Goal: Task Accomplishment & Management: Manage account settings

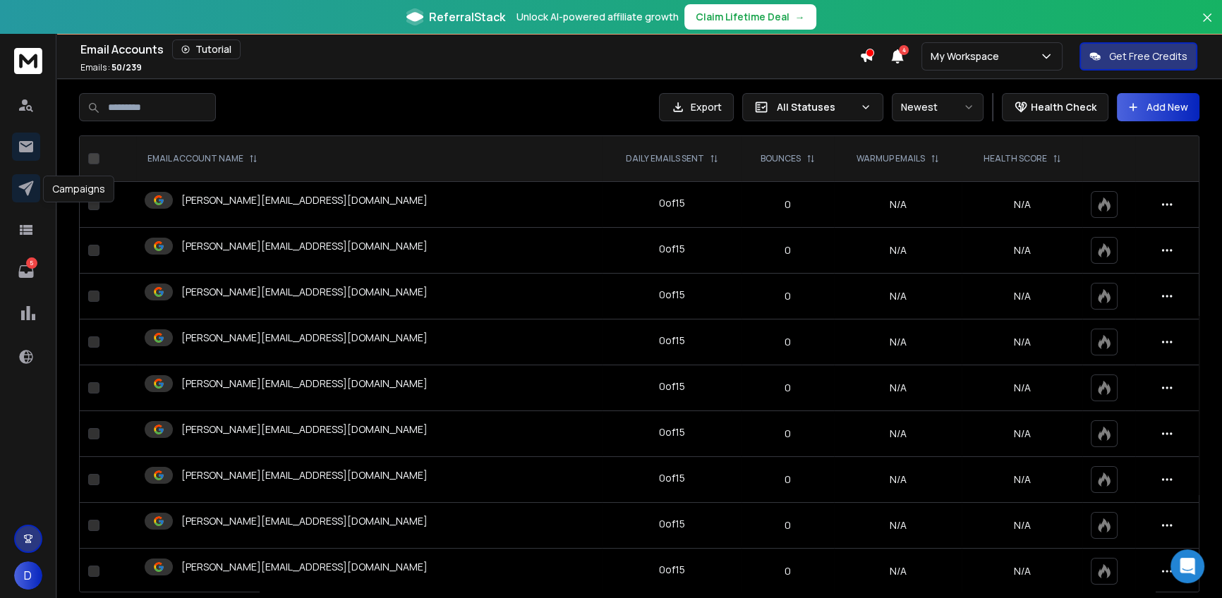
click at [28, 196] on icon at bounding box center [26, 188] width 17 height 17
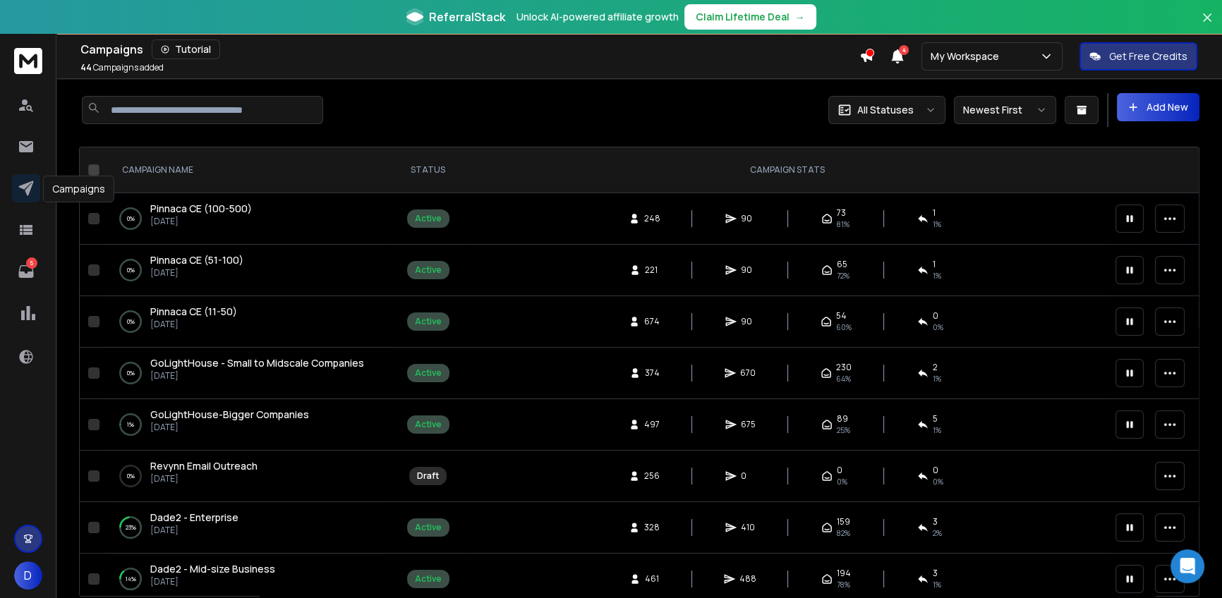
click at [188, 116] on input at bounding box center [202, 110] width 241 height 28
type input "***"
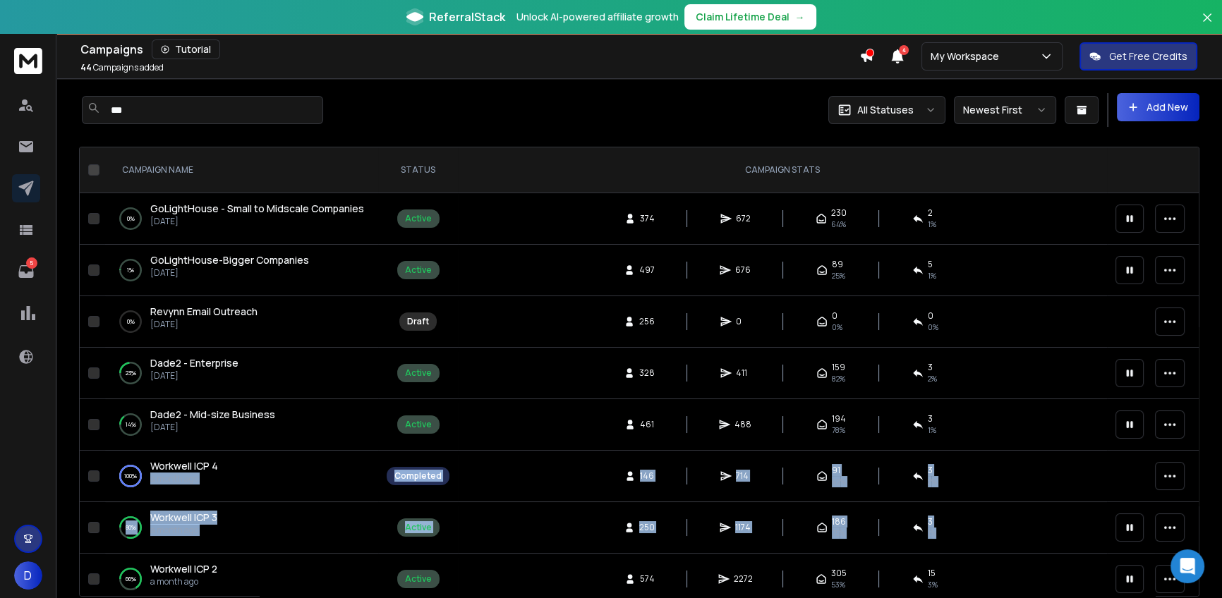
drag, startPoint x: 247, startPoint y: 467, endPoint x: 90, endPoint y: 439, distance: 159.9
click at [81, 475] on tr "100 % Workwell ICP 4 a month ago Completed 146 714 91 62 % 3 2 %" at bounding box center [639, 477] width 1119 height 52
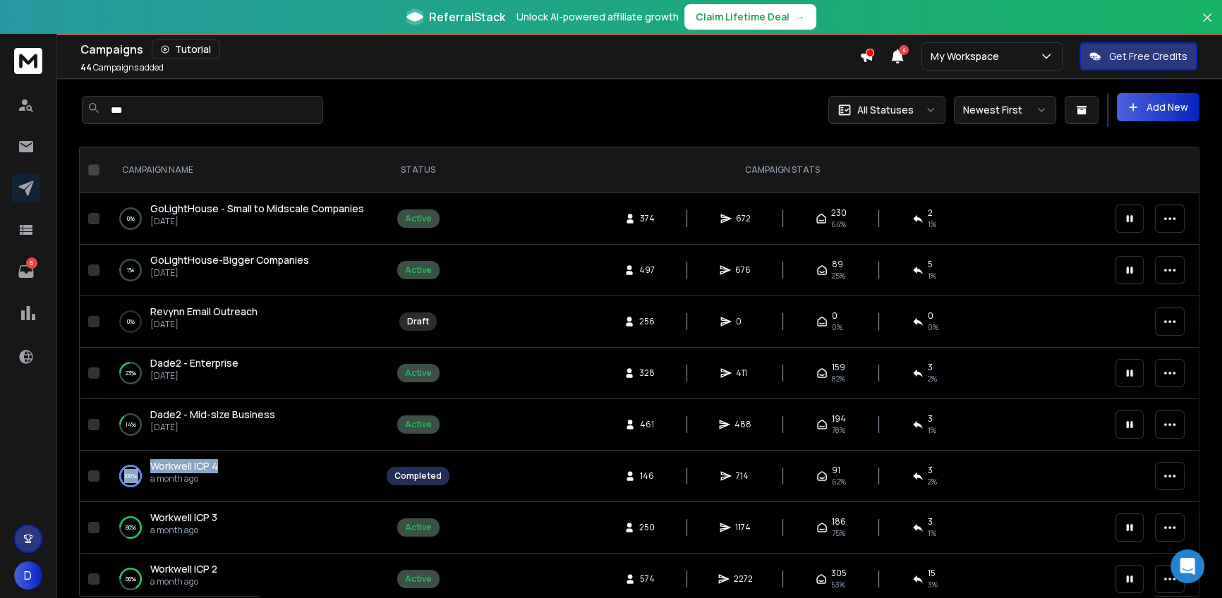
click at [193, 307] on span "Revynn Email Outreach" at bounding box center [203, 311] width 107 height 13
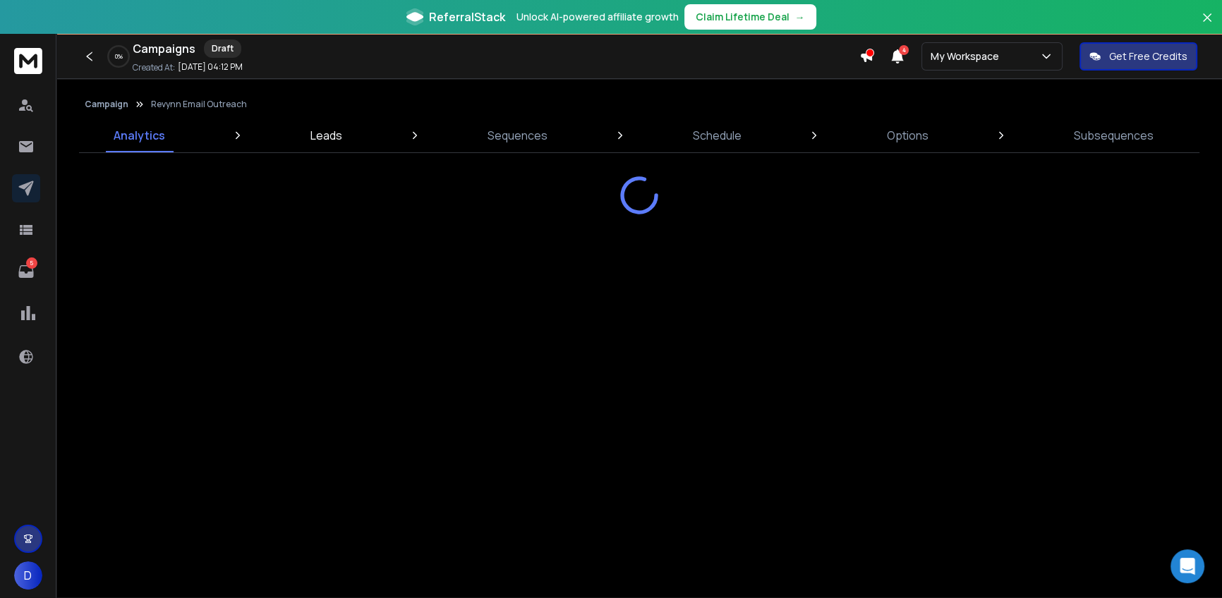
click at [334, 134] on p "Leads" at bounding box center [326, 135] width 32 height 17
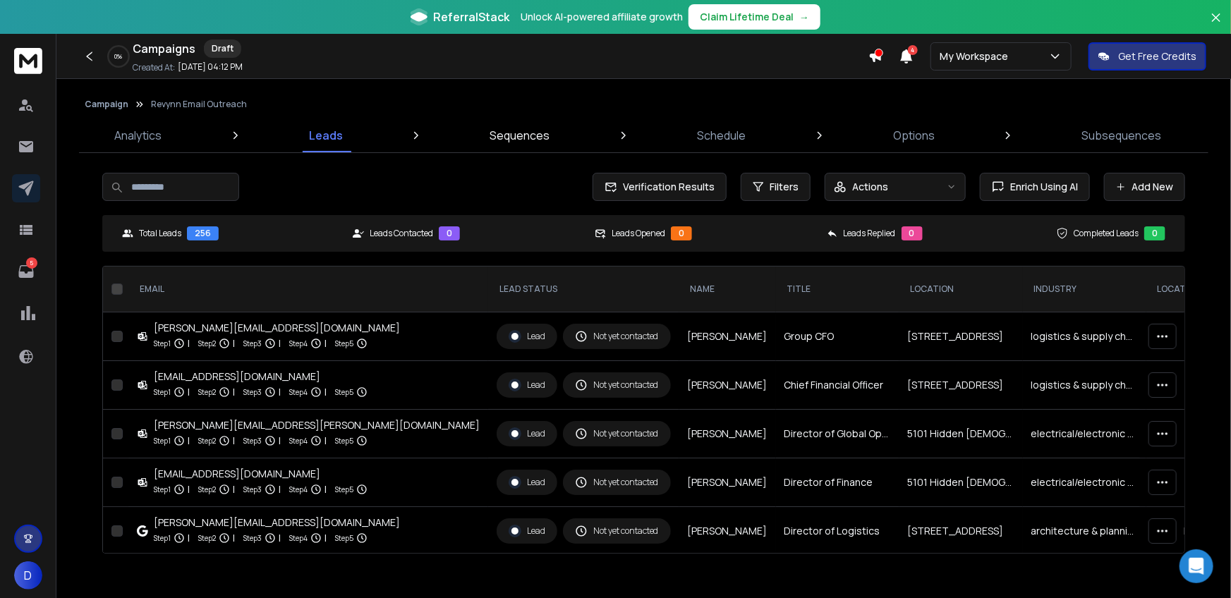
click at [508, 145] on link "Sequences" at bounding box center [520, 136] width 77 height 34
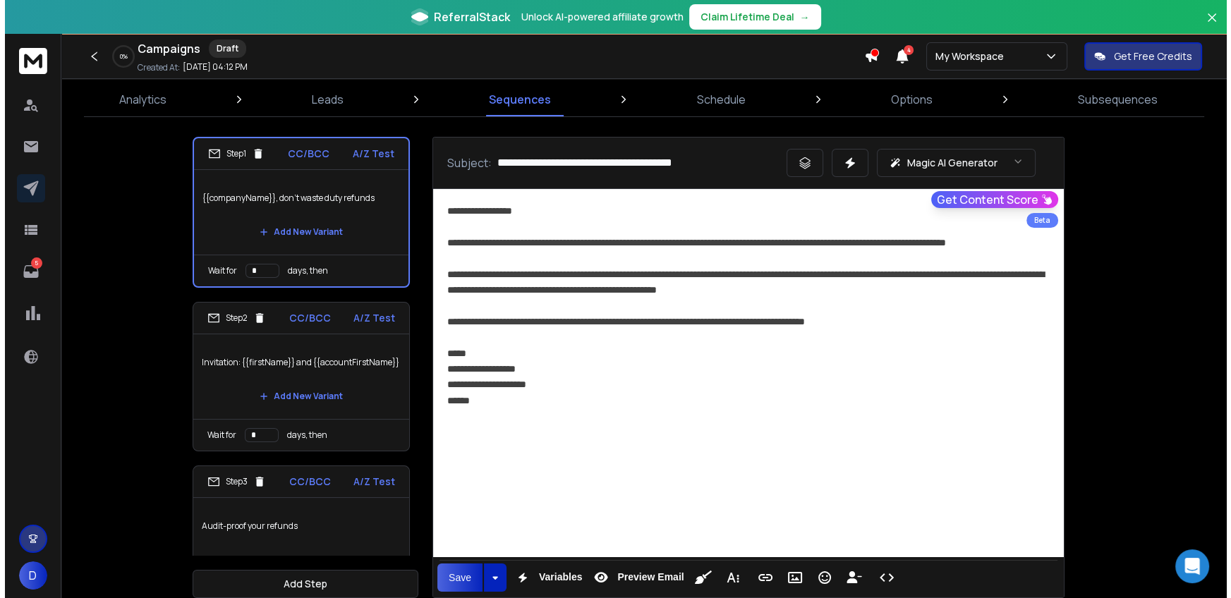
scroll to position [55, 0]
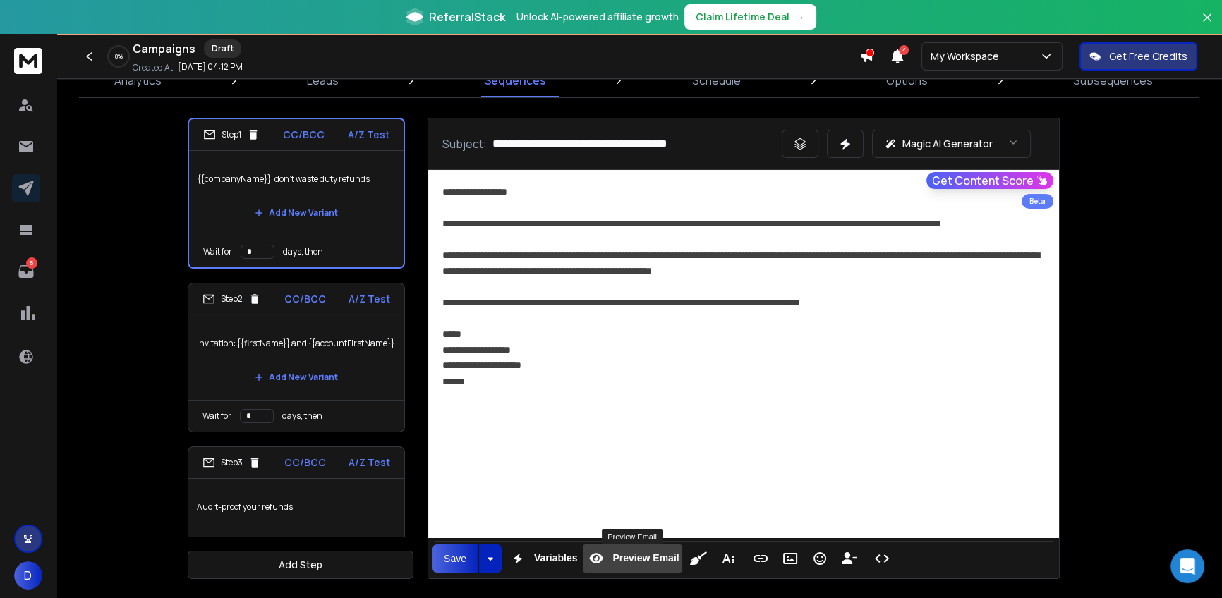
click at [654, 551] on div "Preview Email" at bounding box center [632, 558] width 99 height 23
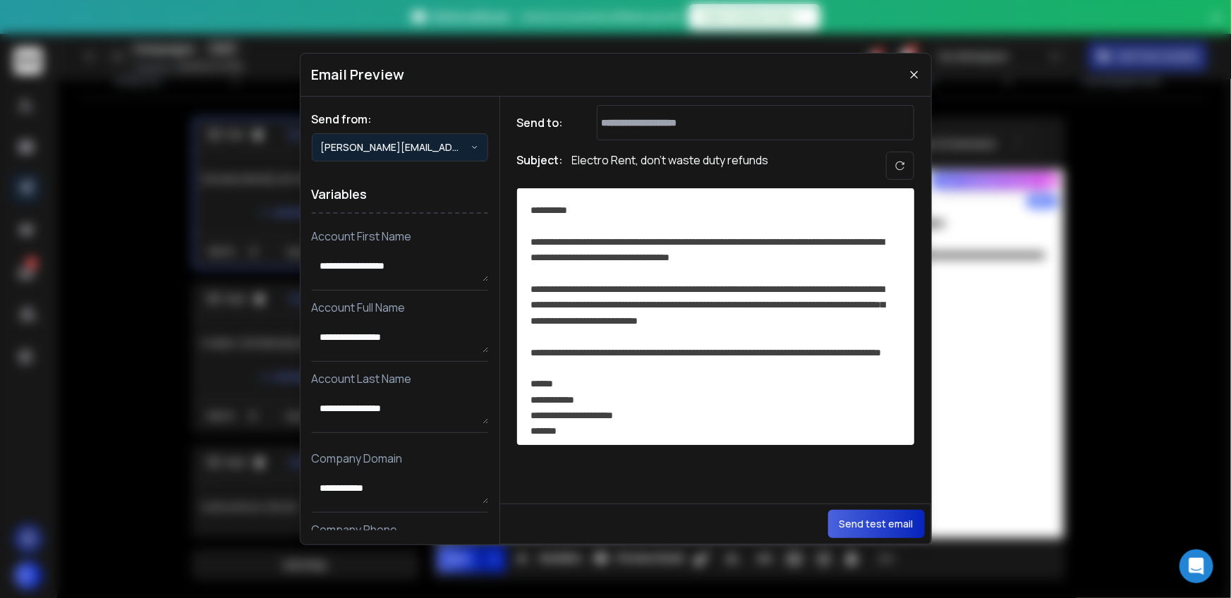
click at [427, 150] on p "olivia@thumbprinttechnology.uk" at bounding box center [396, 147] width 150 height 14
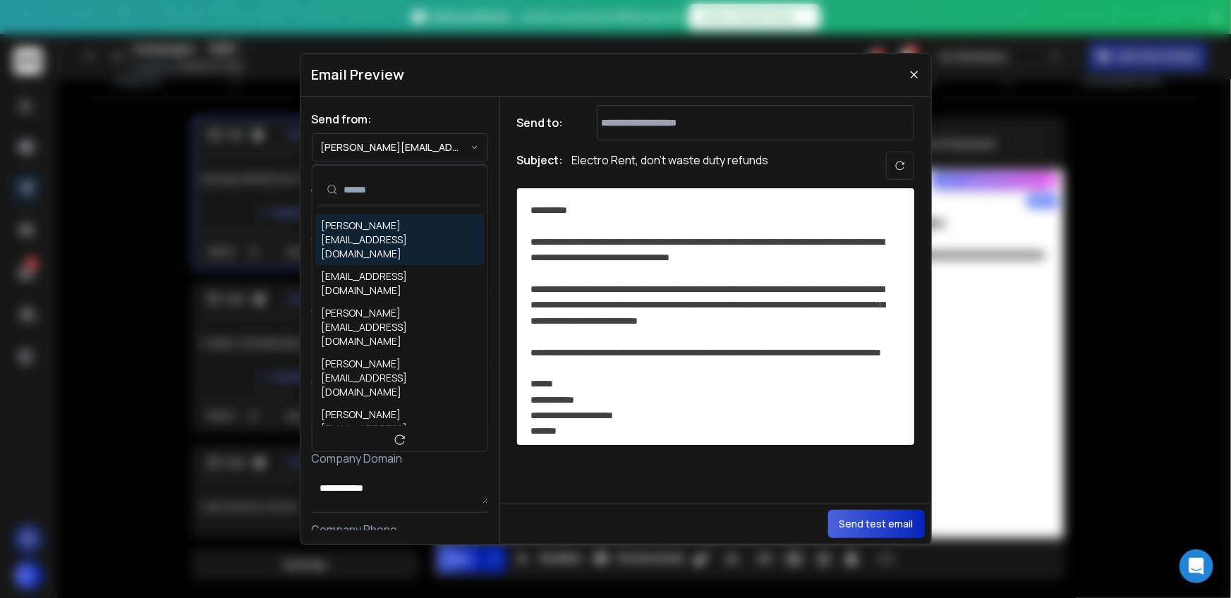
click at [658, 334] on div "**********" at bounding box center [709, 328] width 356 height 253
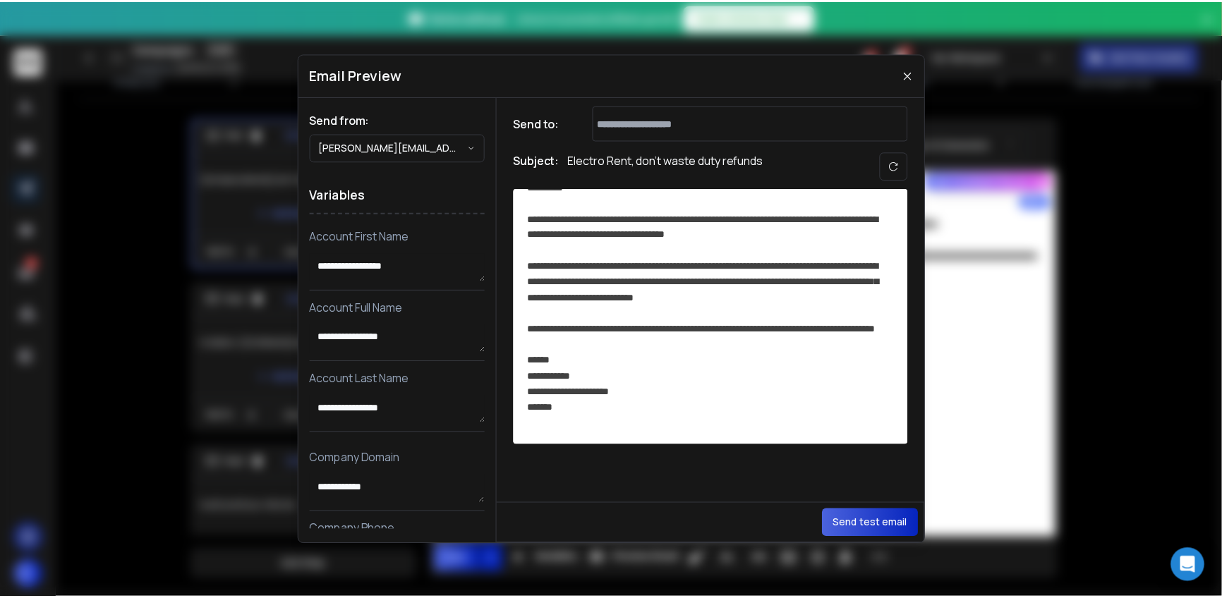
scroll to position [0, 0]
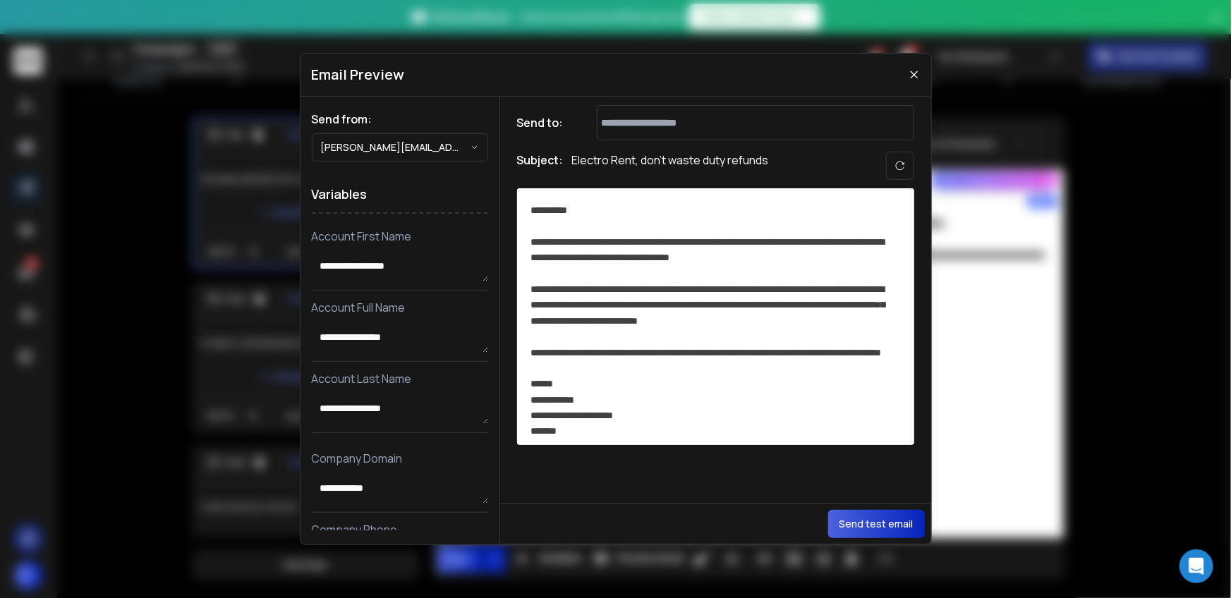
click at [912, 72] on icon at bounding box center [914, 75] width 8 height 8
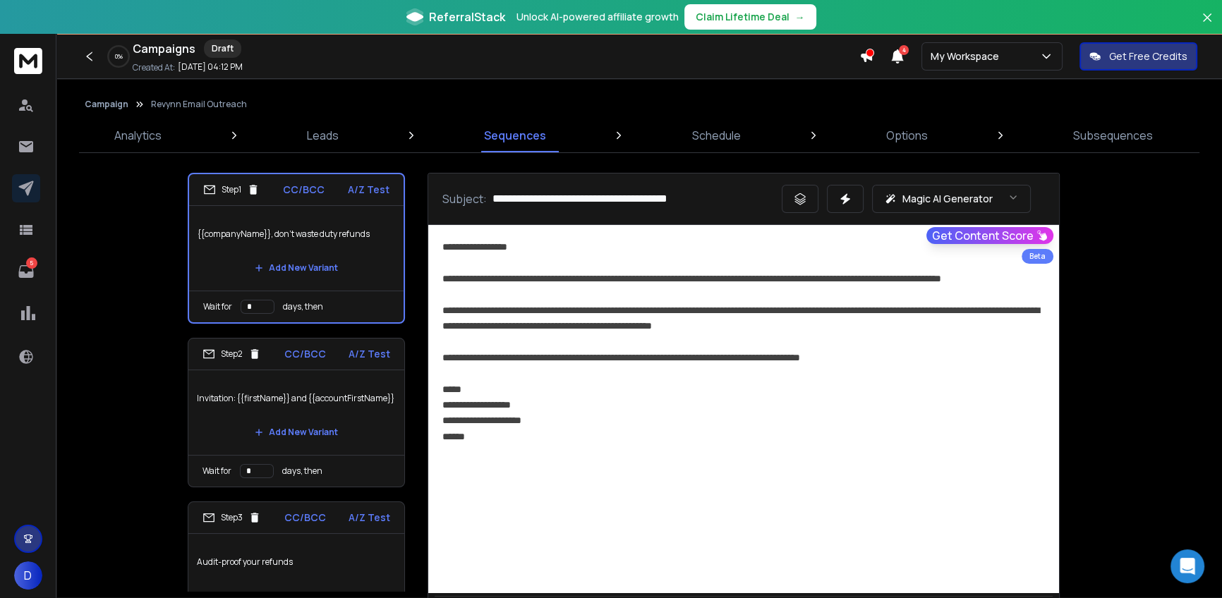
click at [343, 397] on p "Invitation: {{firstName}} and {{accountFirstName}}" at bounding box center [296, 399] width 199 height 40
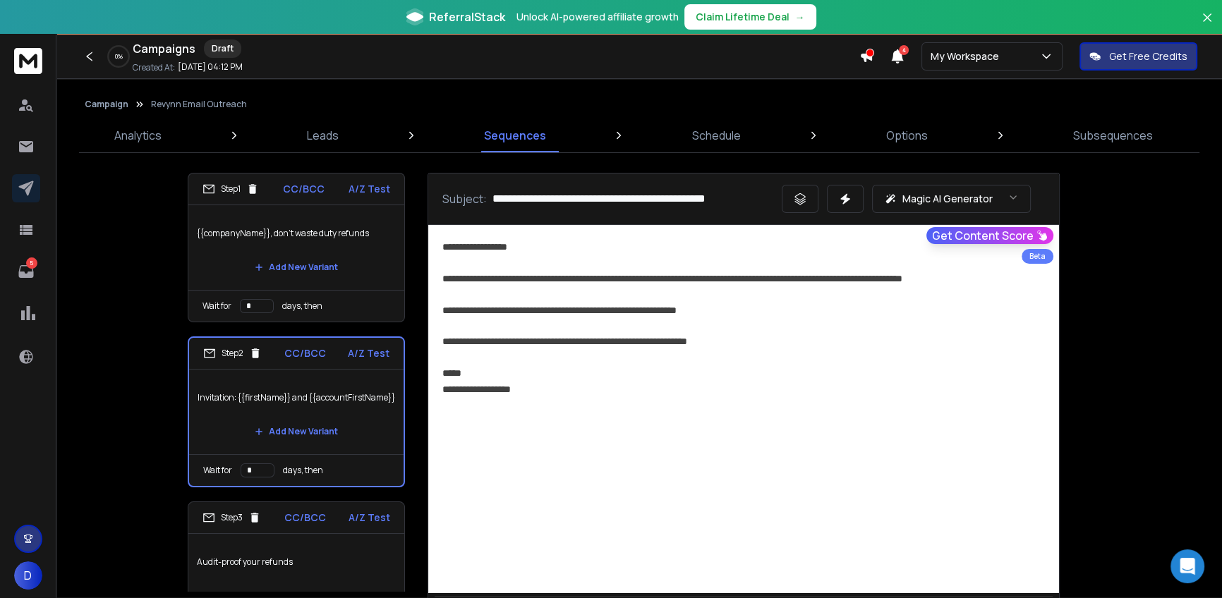
scroll to position [64, 0]
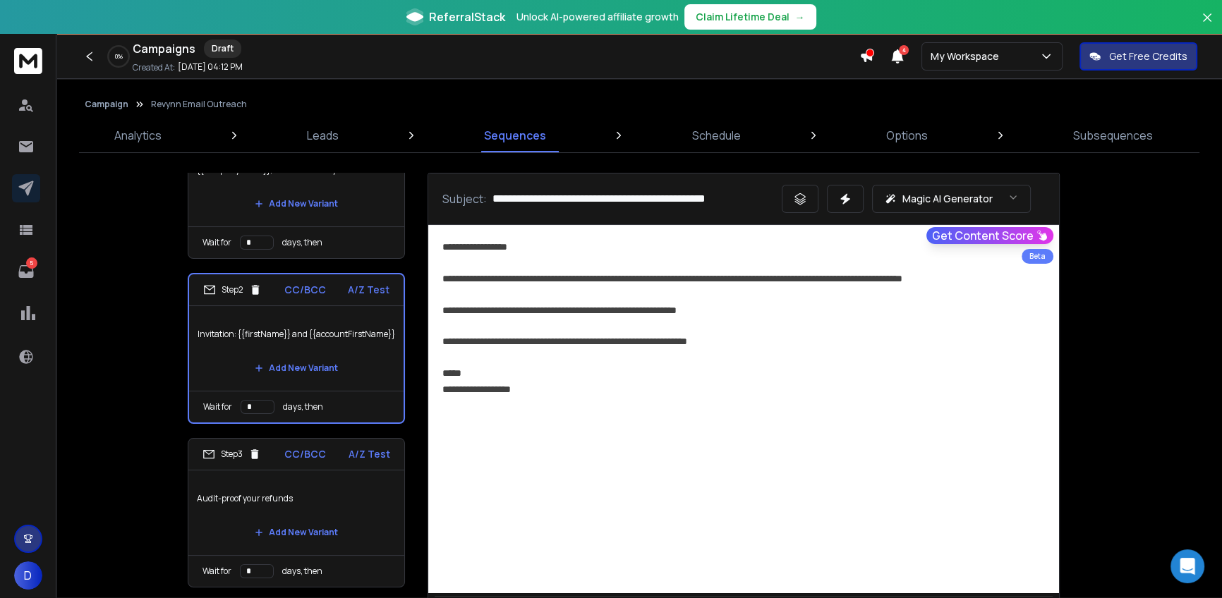
click at [335, 504] on p "Audit-proof your refunds" at bounding box center [296, 499] width 199 height 40
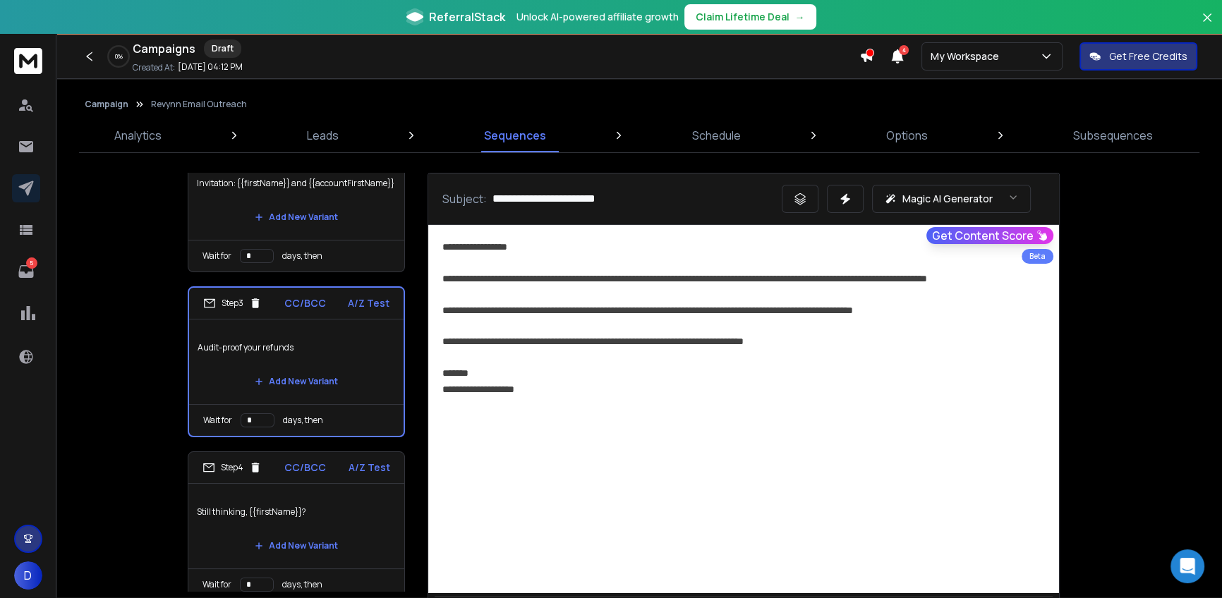
scroll to position [353, 0]
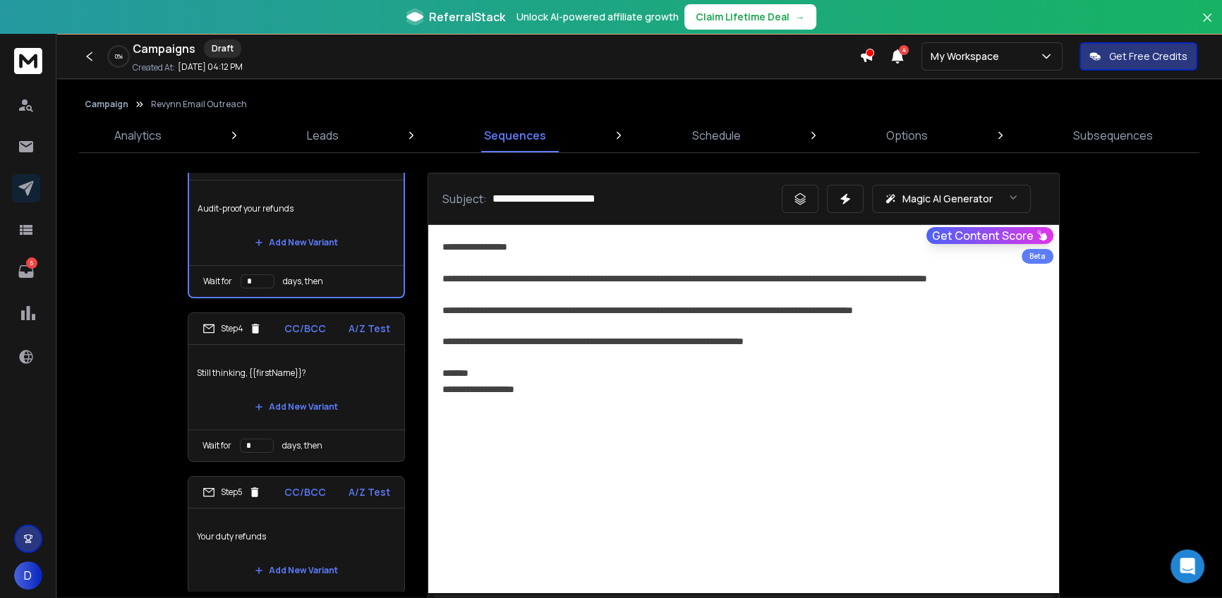
click at [329, 377] on p "Still thinking, {{firstName}}?" at bounding box center [296, 373] width 199 height 40
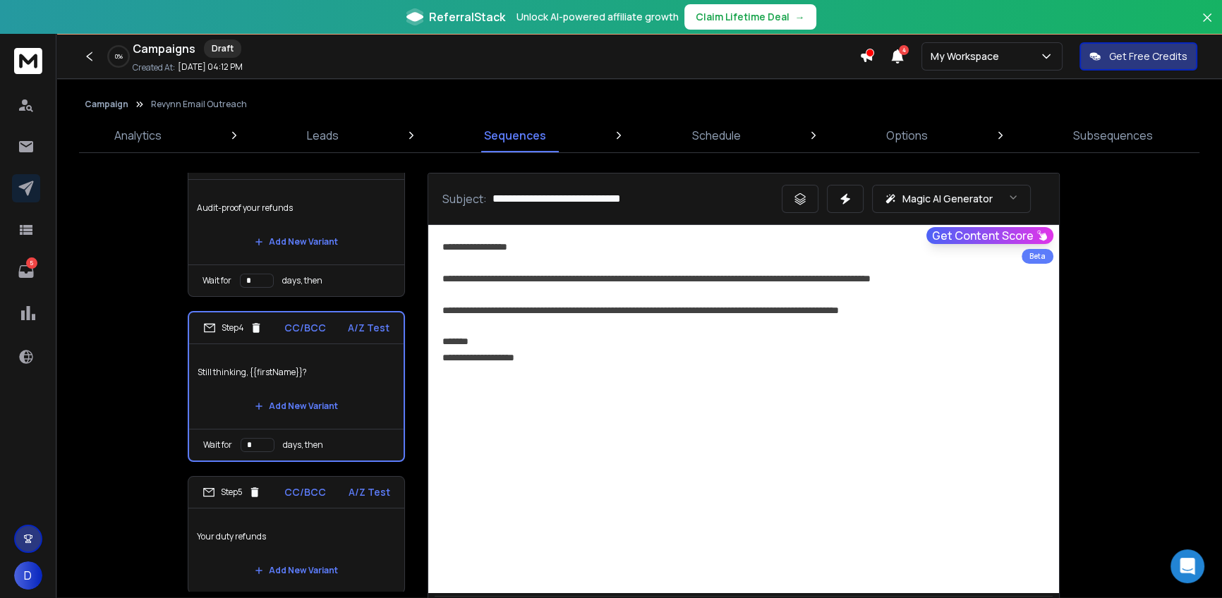
click at [333, 517] on p "Your duty refunds" at bounding box center [296, 537] width 199 height 40
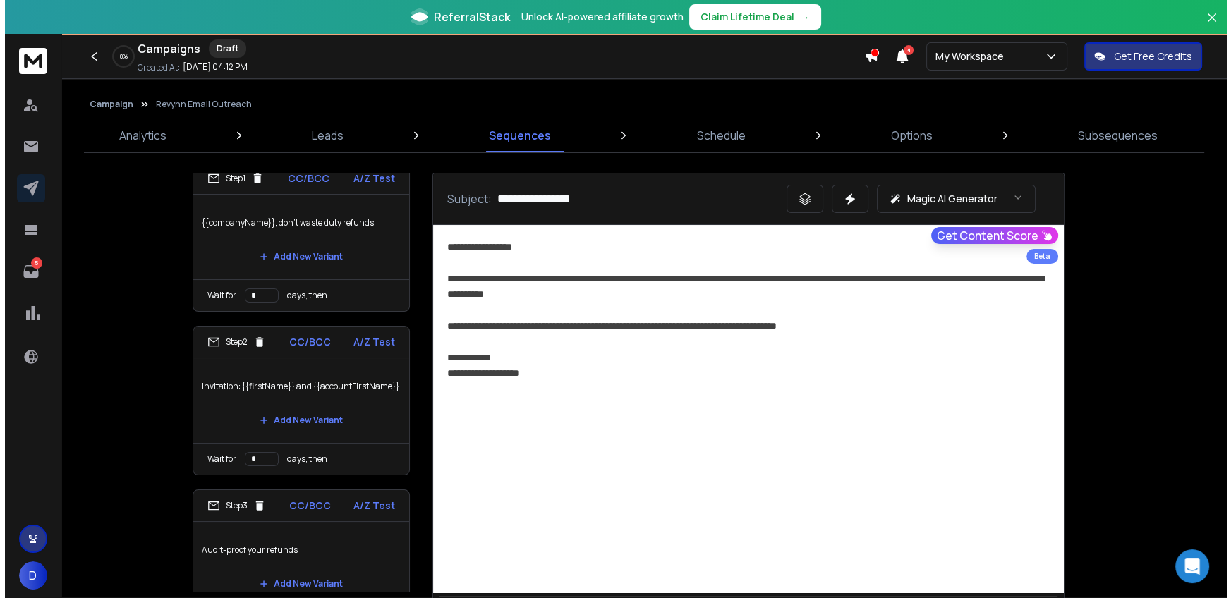
scroll to position [0, 0]
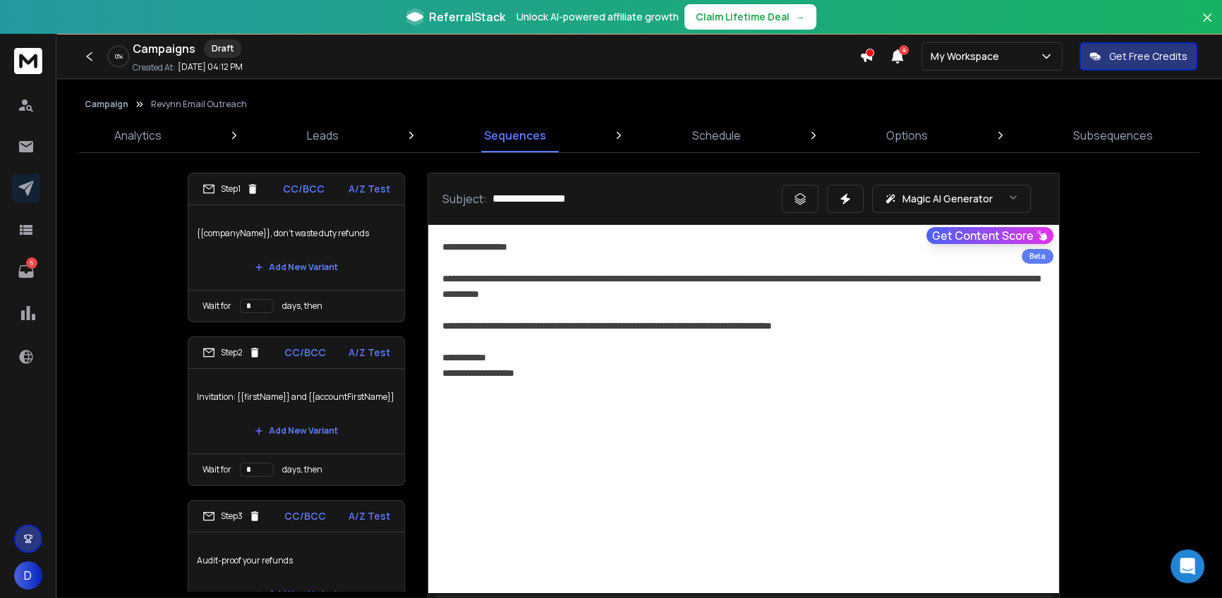
click at [321, 222] on p "{{companyName}}, don’t waste duty refunds" at bounding box center [296, 234] width 199 height 40
type input "**********"
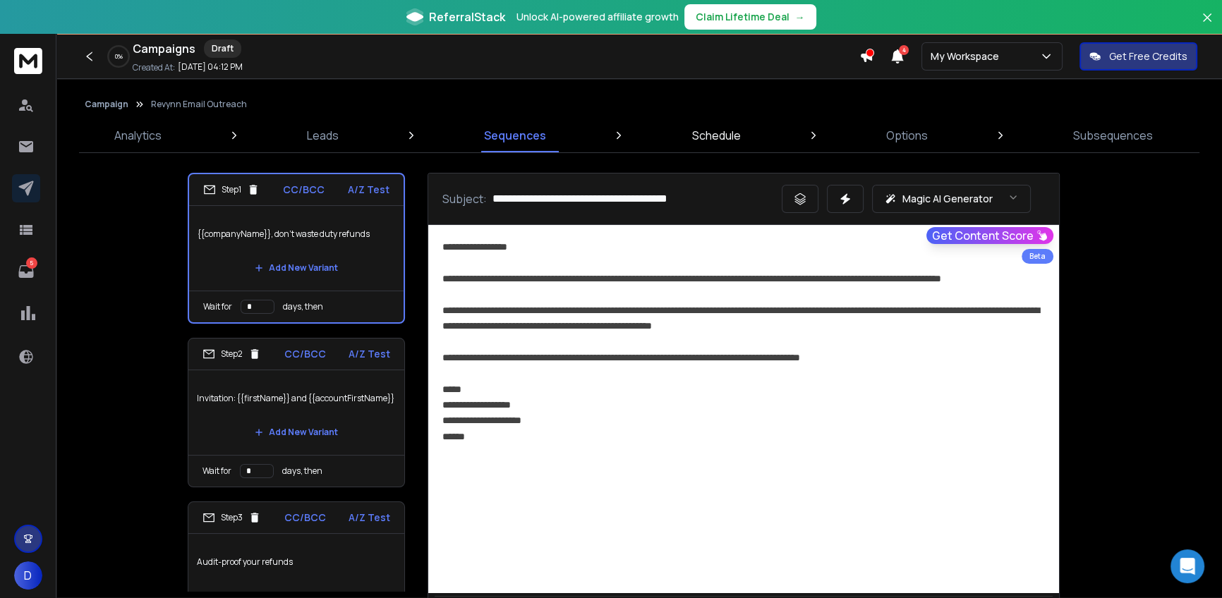
click at [739, 138] on p "Schedule" at bounding box center [716, 135] width 49 height 17
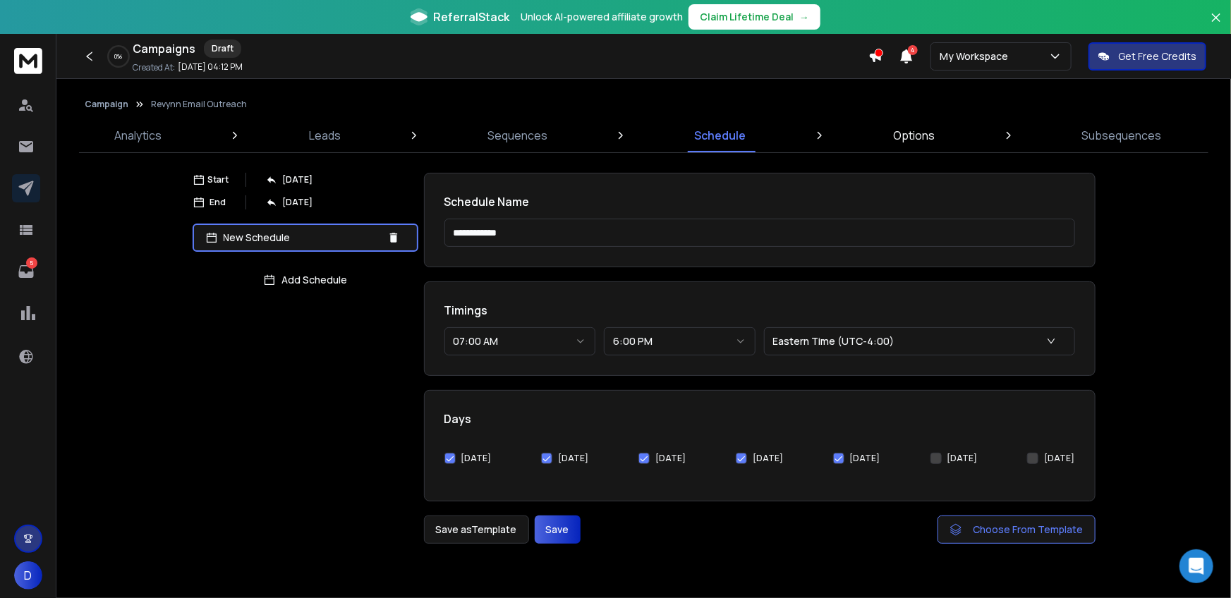
click at [895, 133] on p "Options" at bounding box center [914, 135] width 42 height 17
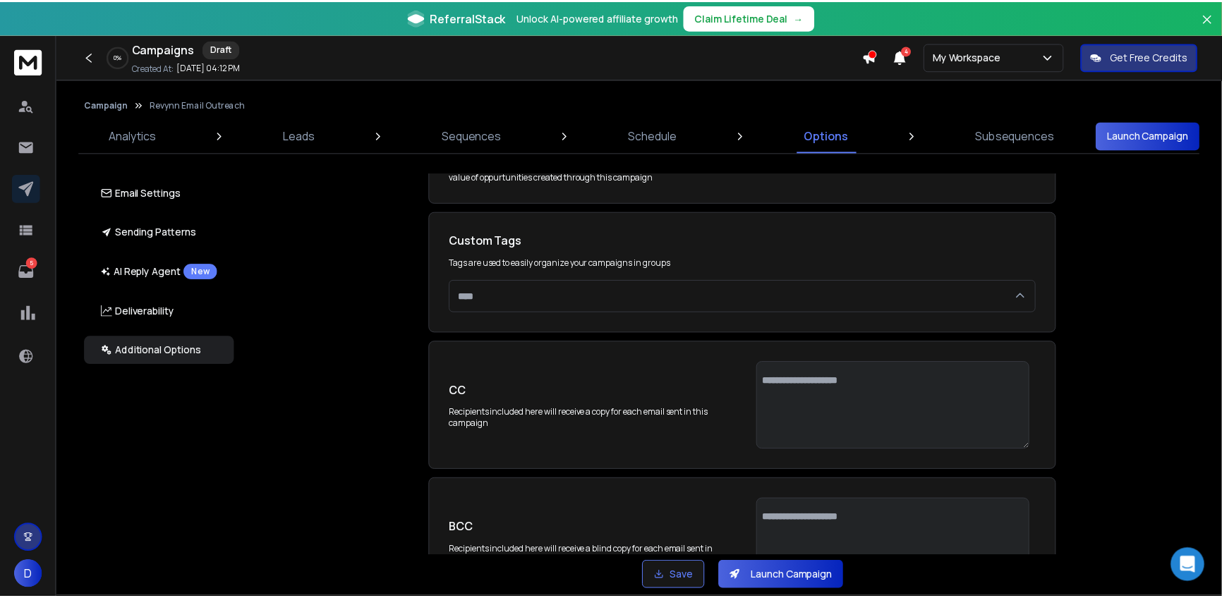
scroll to position [2560, 0]
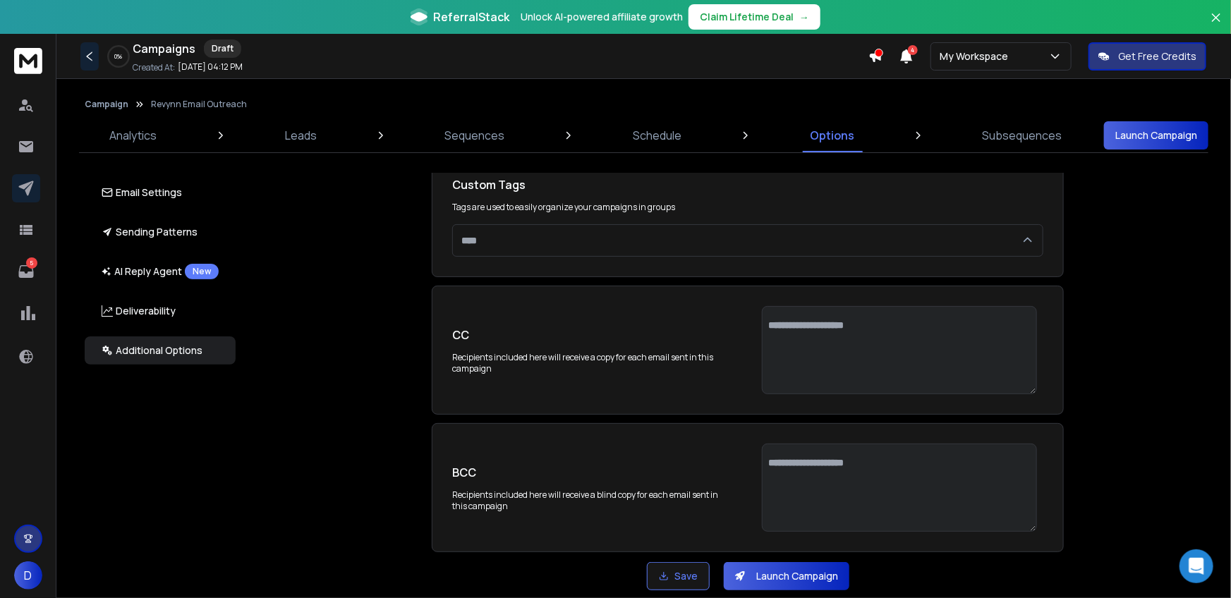
click at [92, 63] on button at bounding box center [89, 56] width 18 height 28
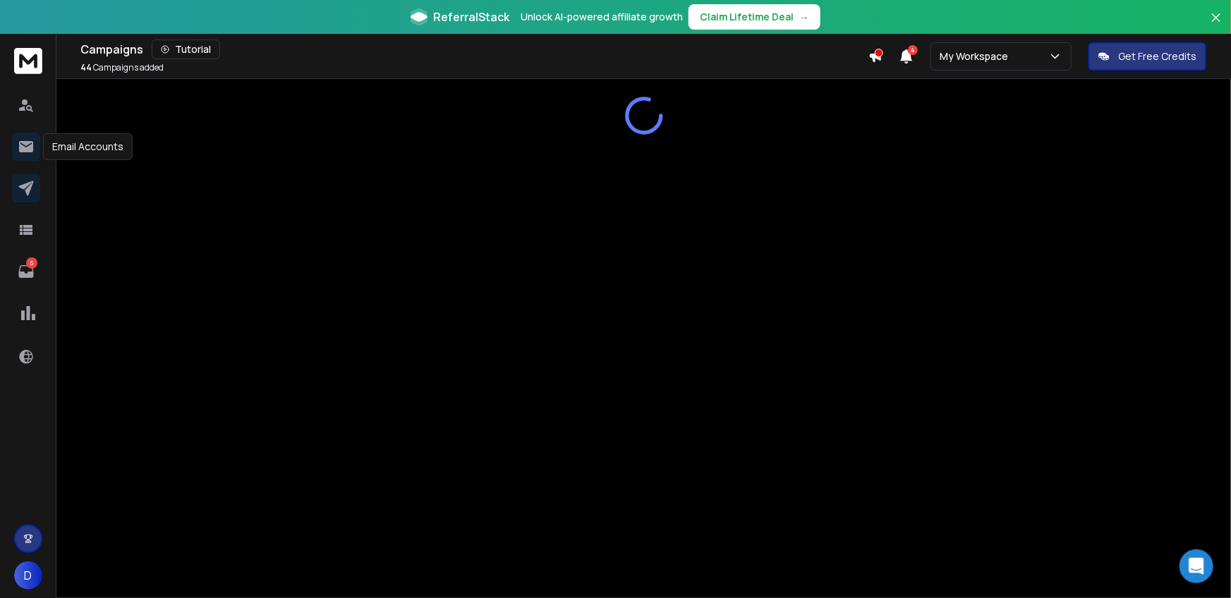
click at [21, 157] on link at bounding box center [26, 147] width 28 height 28
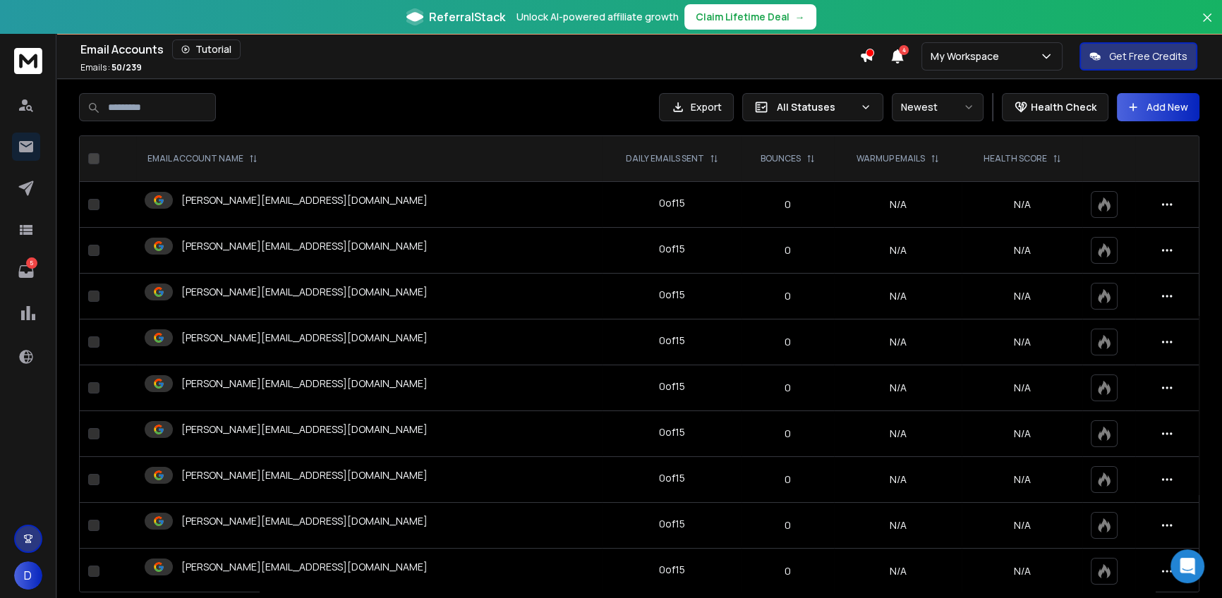
click at [1142, 107] on button "Add New" at bounding box center [1158, 107] width 83 height 28
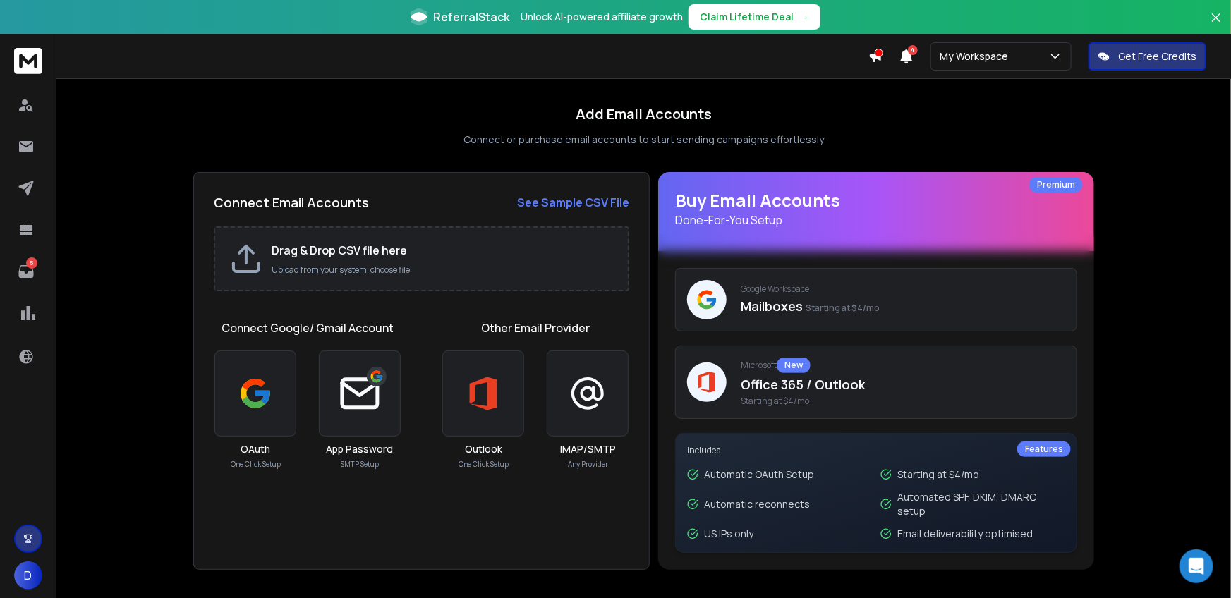
click at [260, 399] on icon at bounding box center [255, 394] width 35 height 42
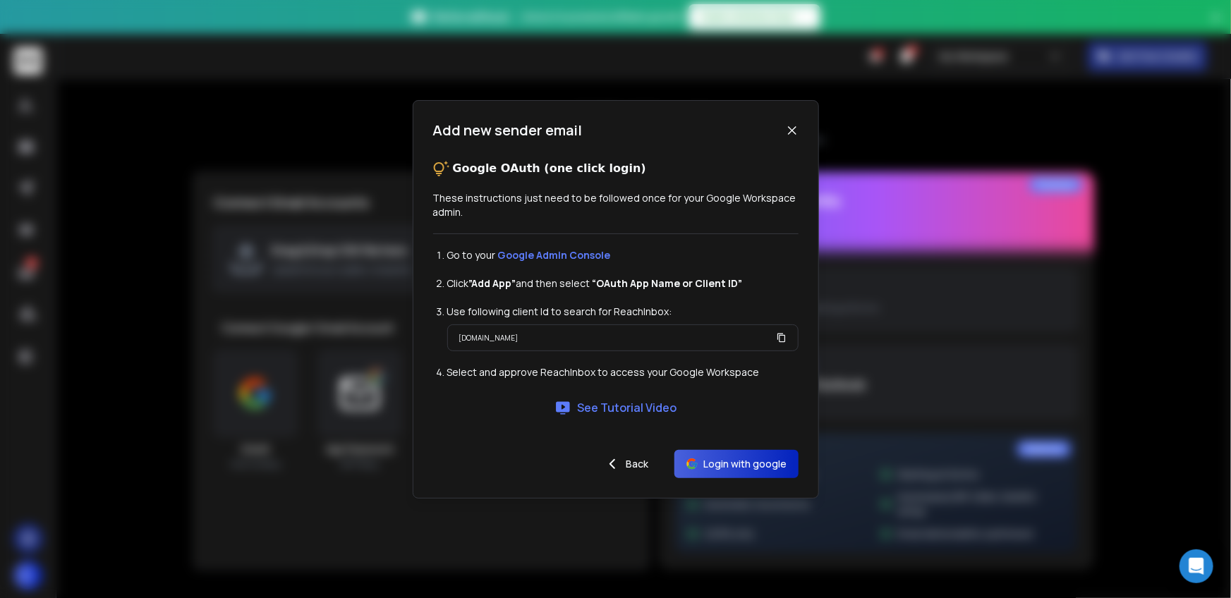
click at [778, 338] on icon at bounding box center [782, 338] width 10 height 10
click at [546, 255] on link "Google Admin Console" at bounding box center [554, 254] width 113 height 13
click at [782, 134] on div "Add new sender email" at bounding box center [615, 131] width 365 height 20
click at [791, 126] on icon at bounding box center [792, 130] width 13 height 13
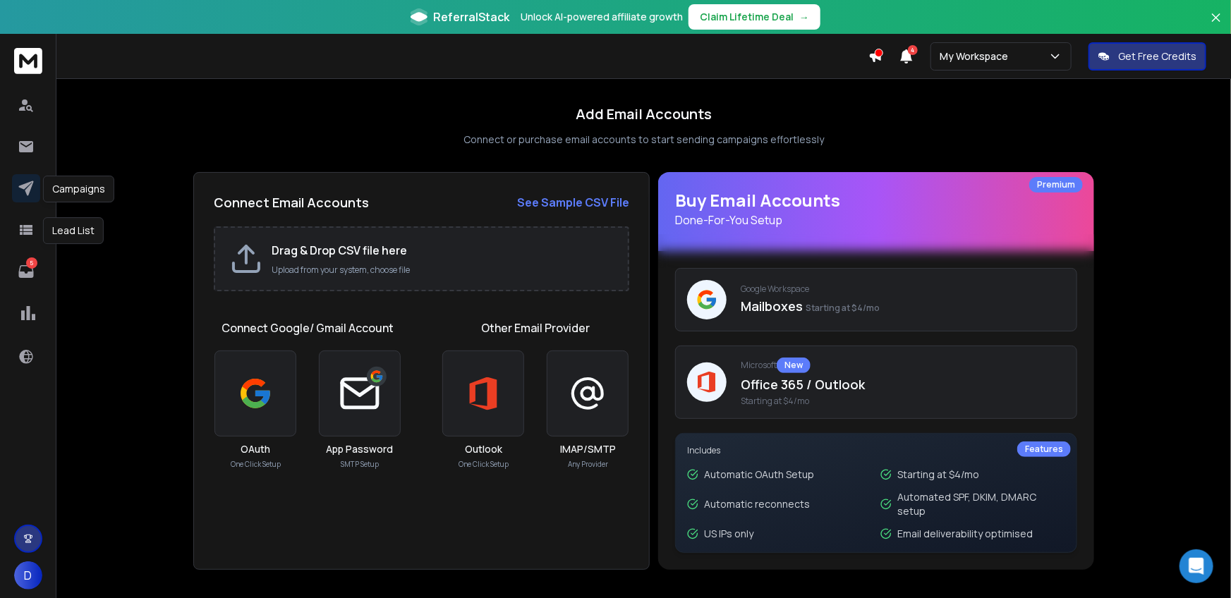
click at [28, 176] on link at bounding box center [26, 188] width 28 height 28
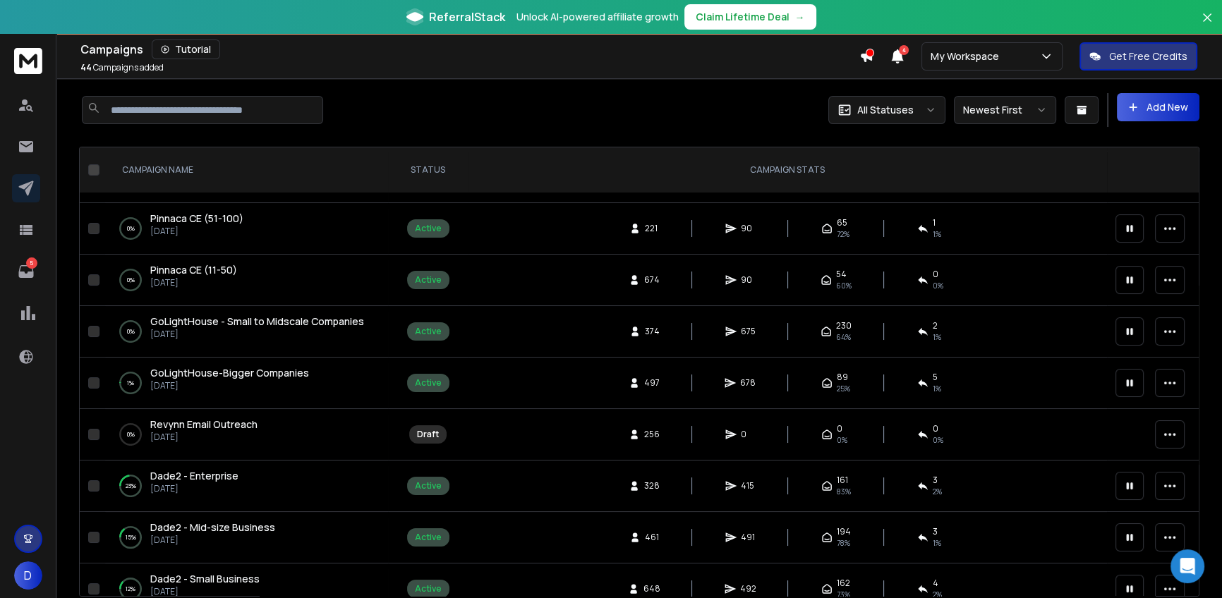
scroll to position [64, 0]
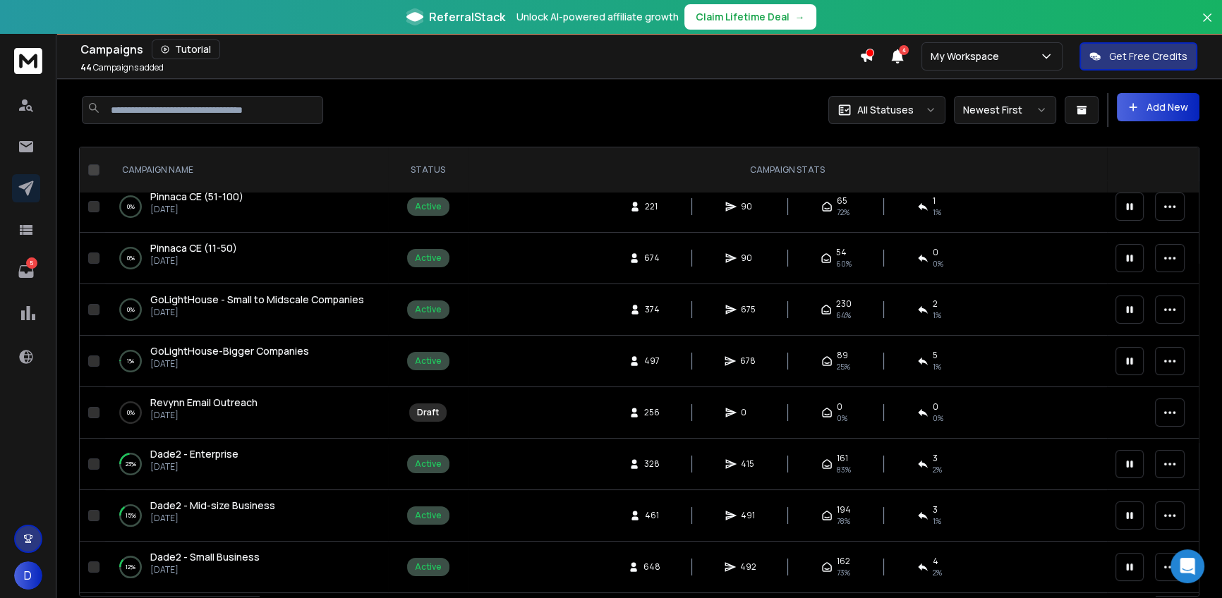
click at [201, 405] on span "Revynn Email Outreach" at bounding box center [203, 402] width 107 height 13
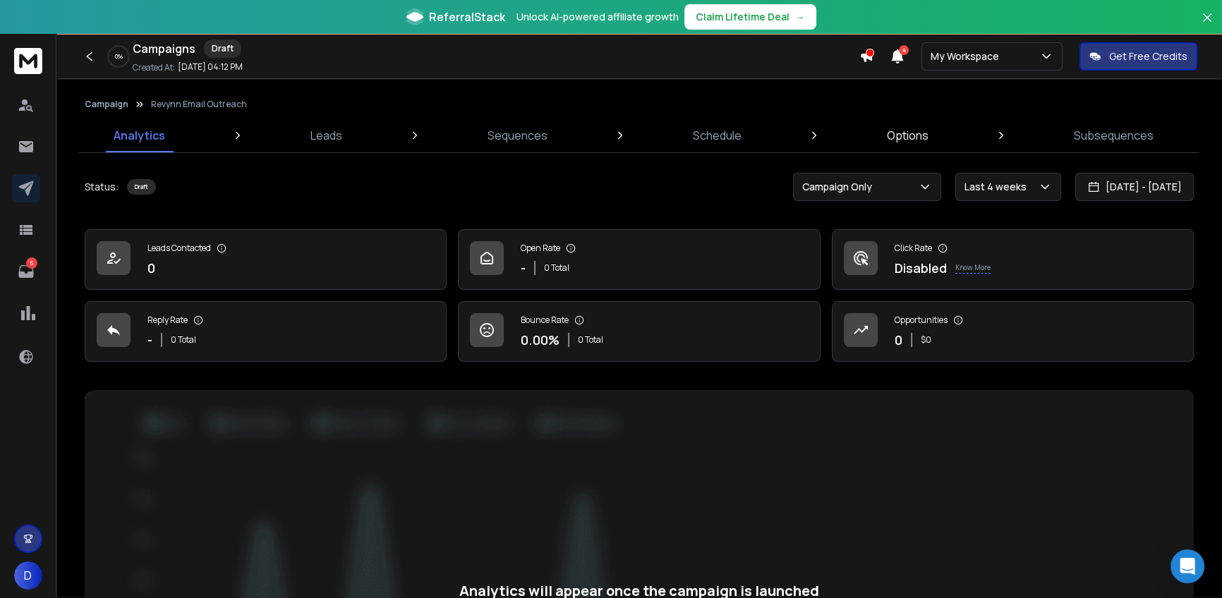
click at [886, 128] on link "Options" at bounding box center [907, 136] width 59 height 34
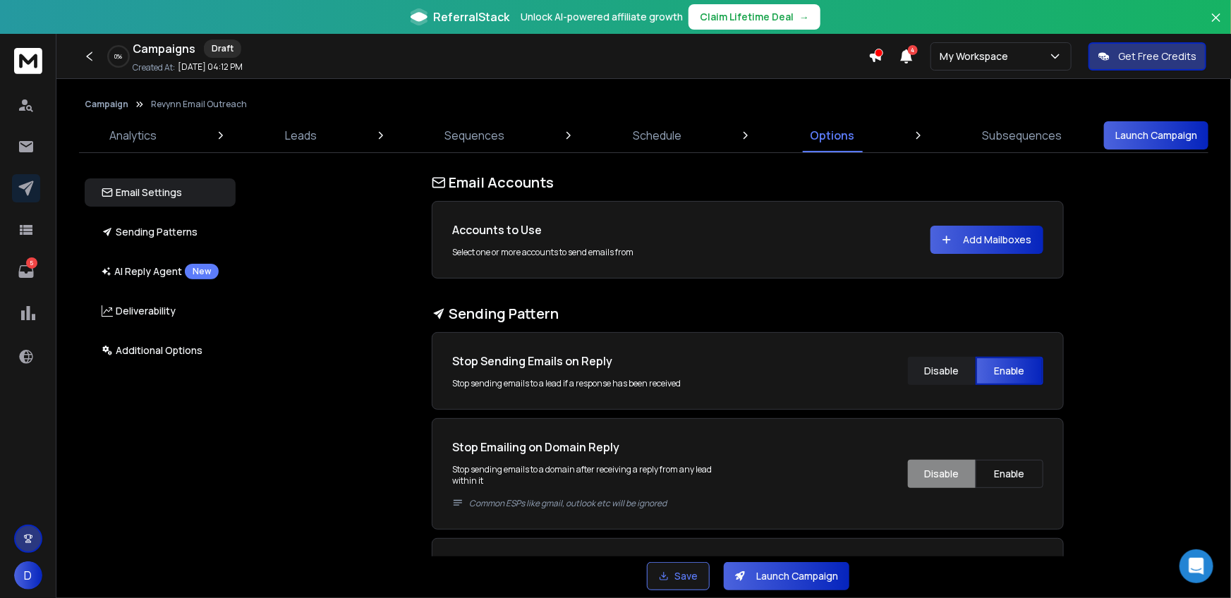
click at [1023, 236] on button "Add Mailboxes" at bounding box center [987, 240] width 113 height 28
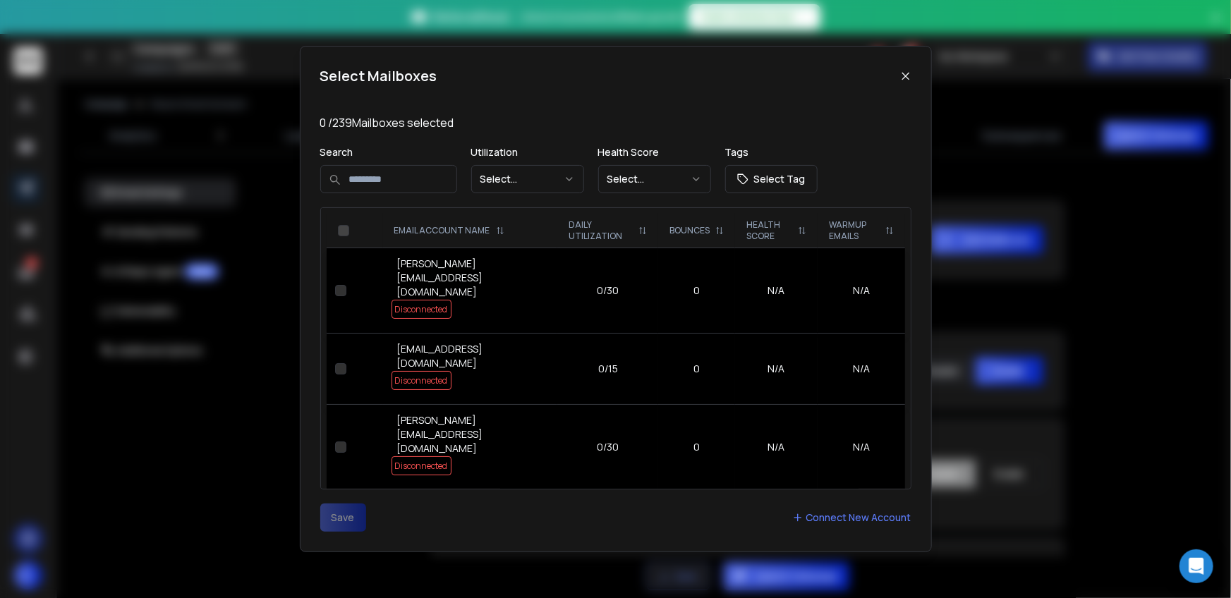
click at [423, 184] on input at bounding box center [388, 179] width 137 height 28
type input "******"
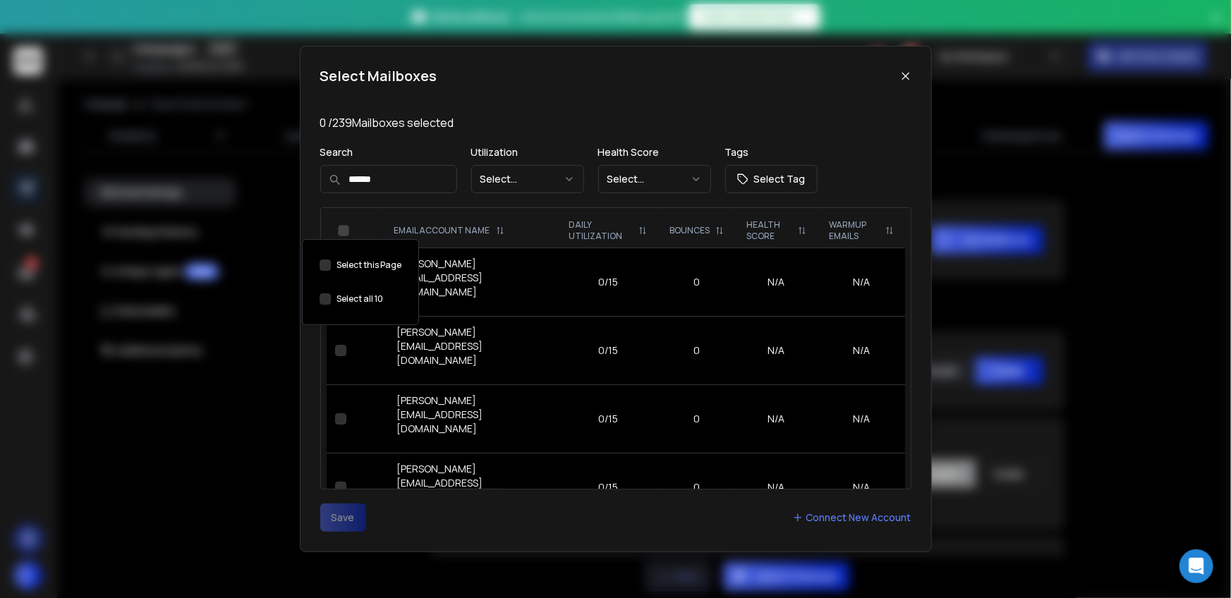
click at [344, 233] on button "Select this Page" at bounding box center [343, 230] width 11 height 11
click at [344, 294] on label "Select all 10" at bounding box center [360, 299] width 47 height 11
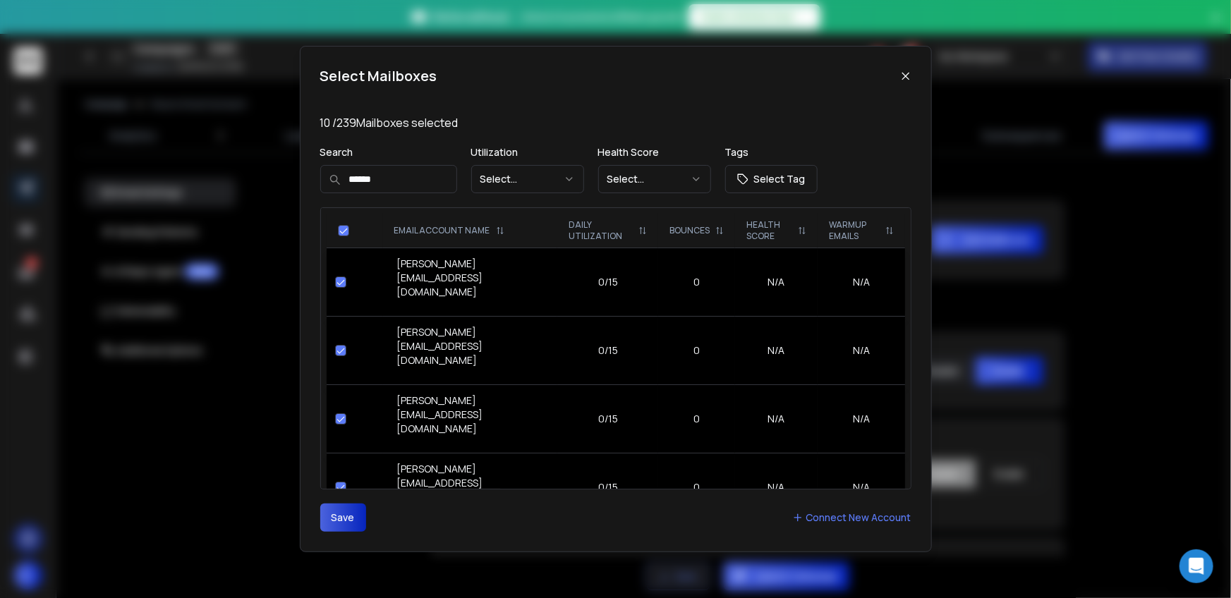
click at [344, 517] on button "Save" at bounding box center [343, 518] width 46 height 28
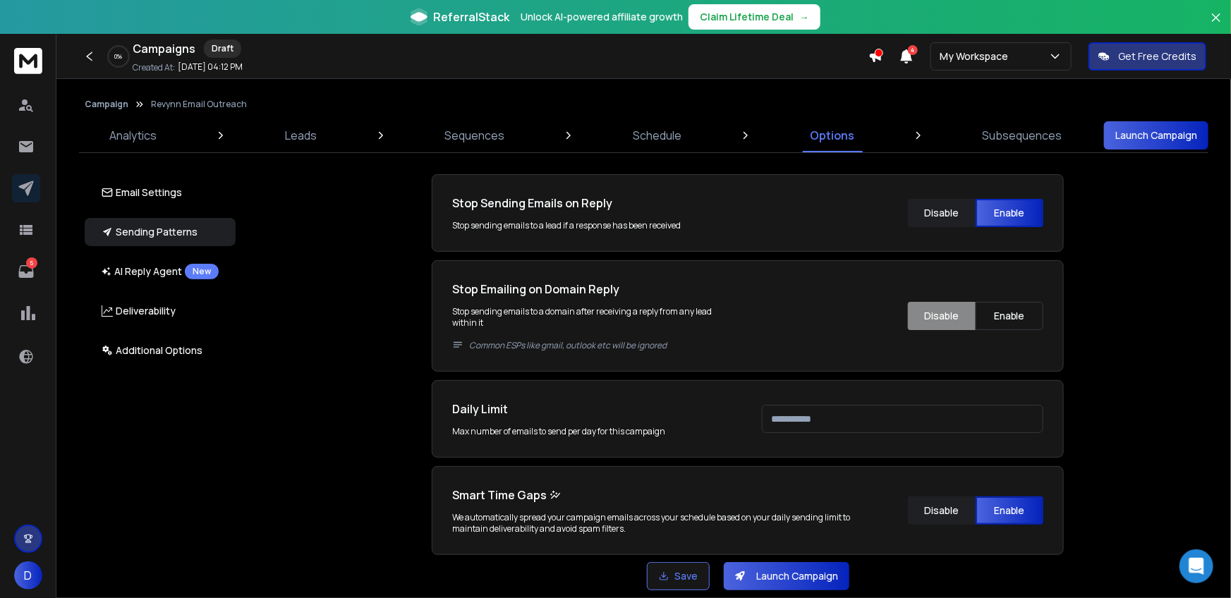
scroll to position [513, 0]
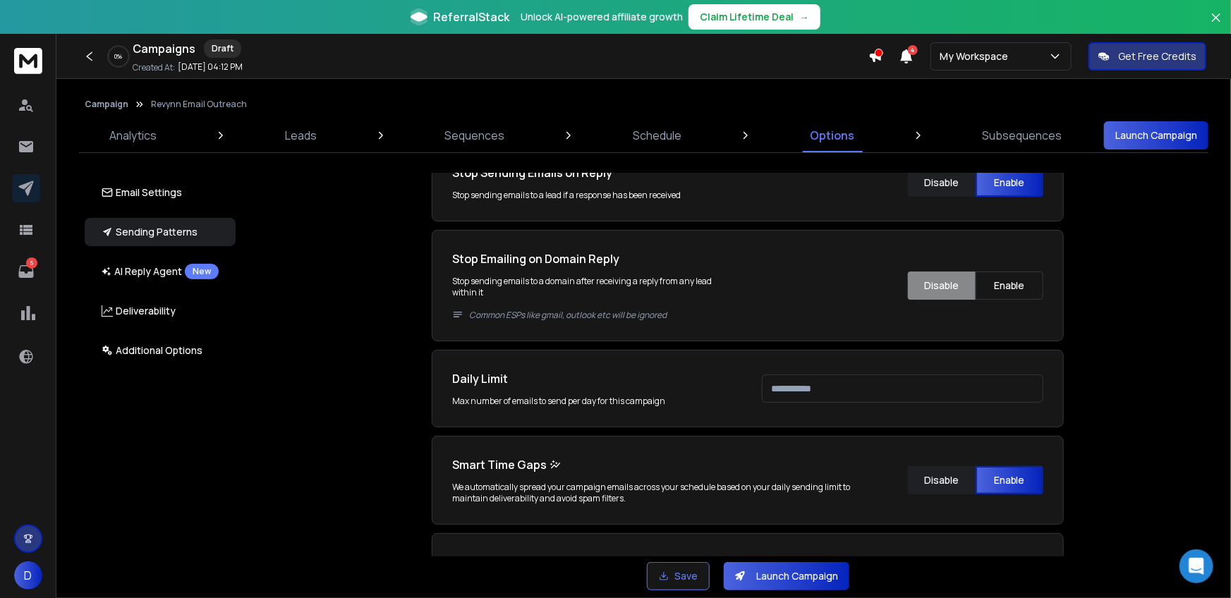
drag, startPoint x: 818, startPoint y: 388, endPoint x: 734, endPoint y: 383, distance: 84.1
click at [734, 383] on div "Daily Limit Max number of emails to send per day for this campaign ***" at bounding box center [747, 388] width 591 height 37
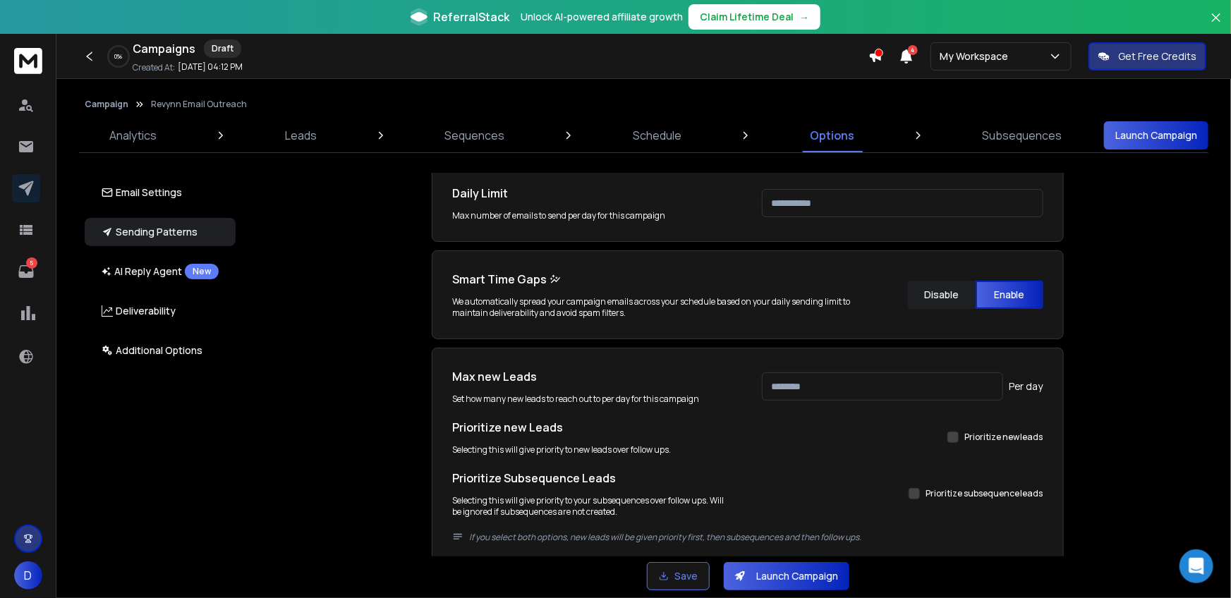
scroll to position [706, 0]
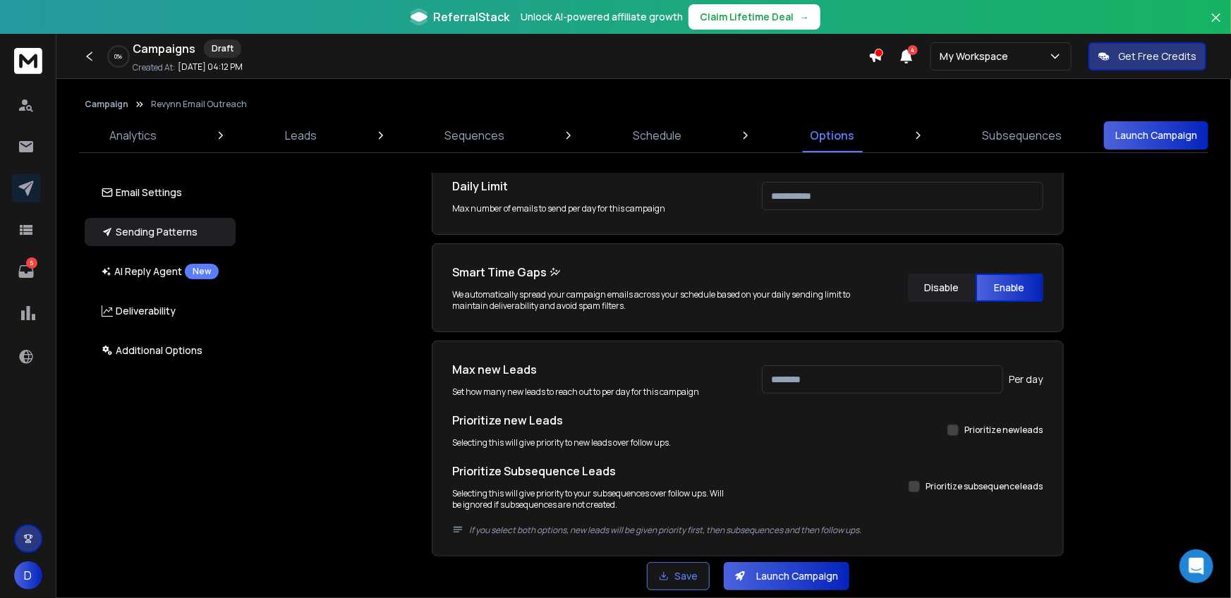
type input "***"
drag, startPoint x: 765, startPoint y: 376, endPoint x: 704, endPoint y: 374, distance: 60.7
click at [708, 374] on div "Max new Leads Set how many new leads to reach out to per day for this campaign …" at bounding box center [747, 379] width 591 height 37
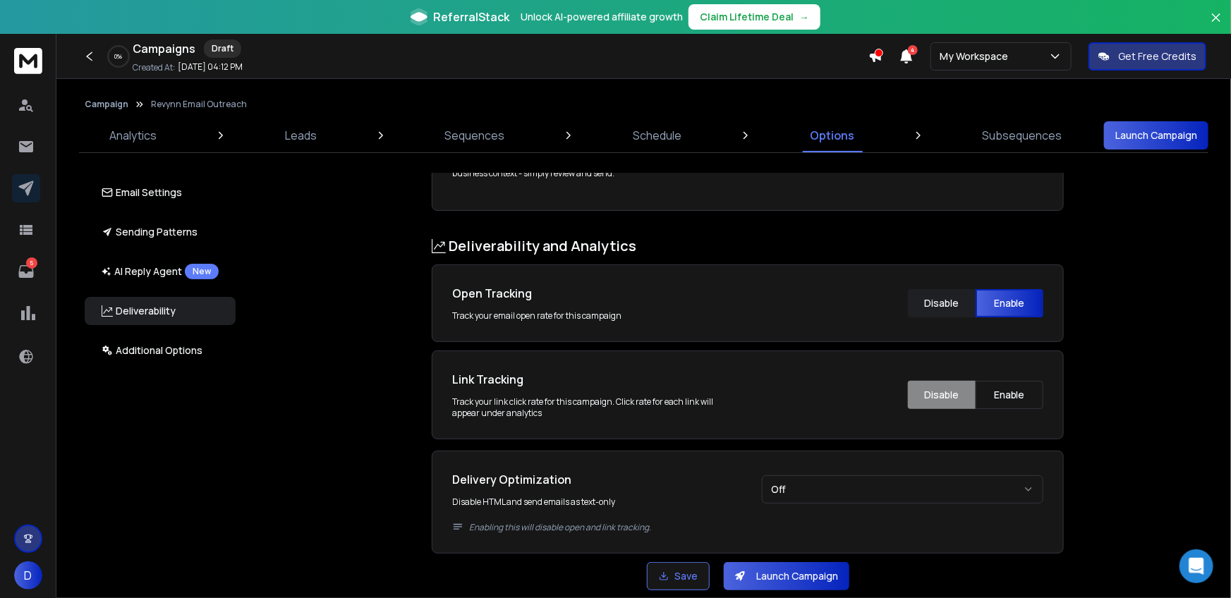
scroll to position [1731, 0]
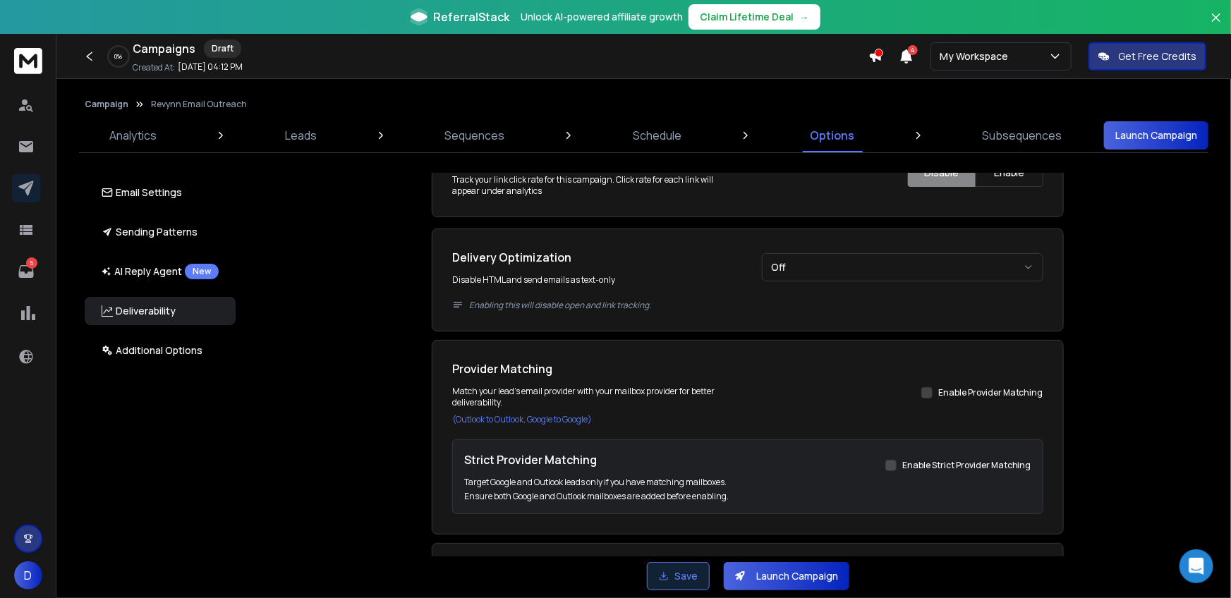
type input "***"
click at [680, 576] on button "Save" at bounding box center [678, 576] width 63 height 28
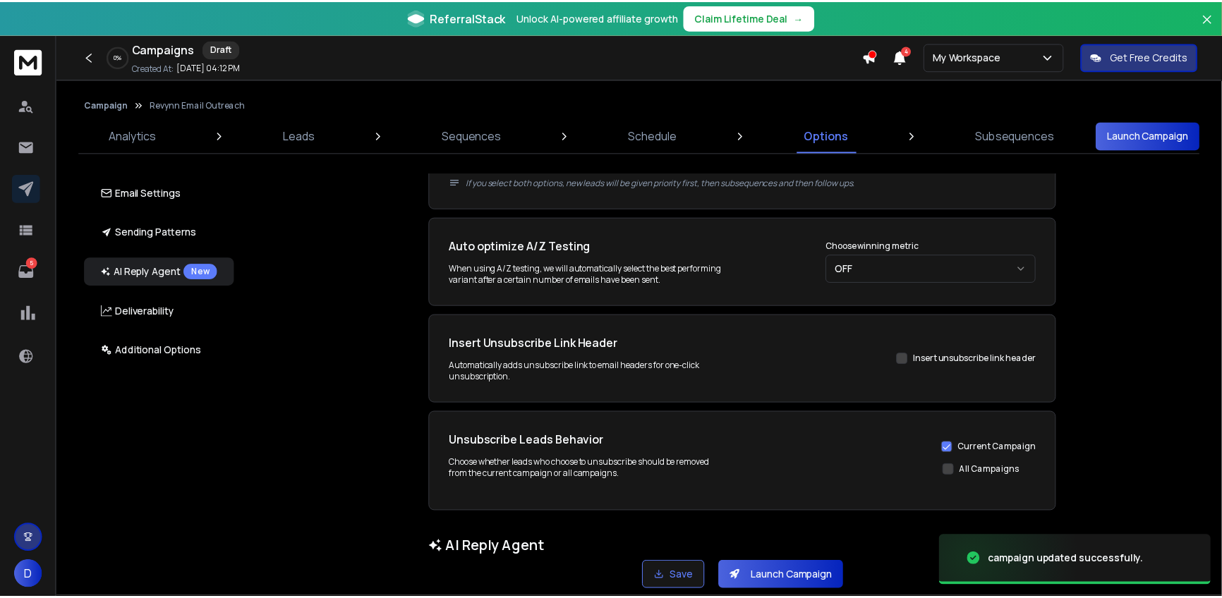
scroll to position [897, 0]
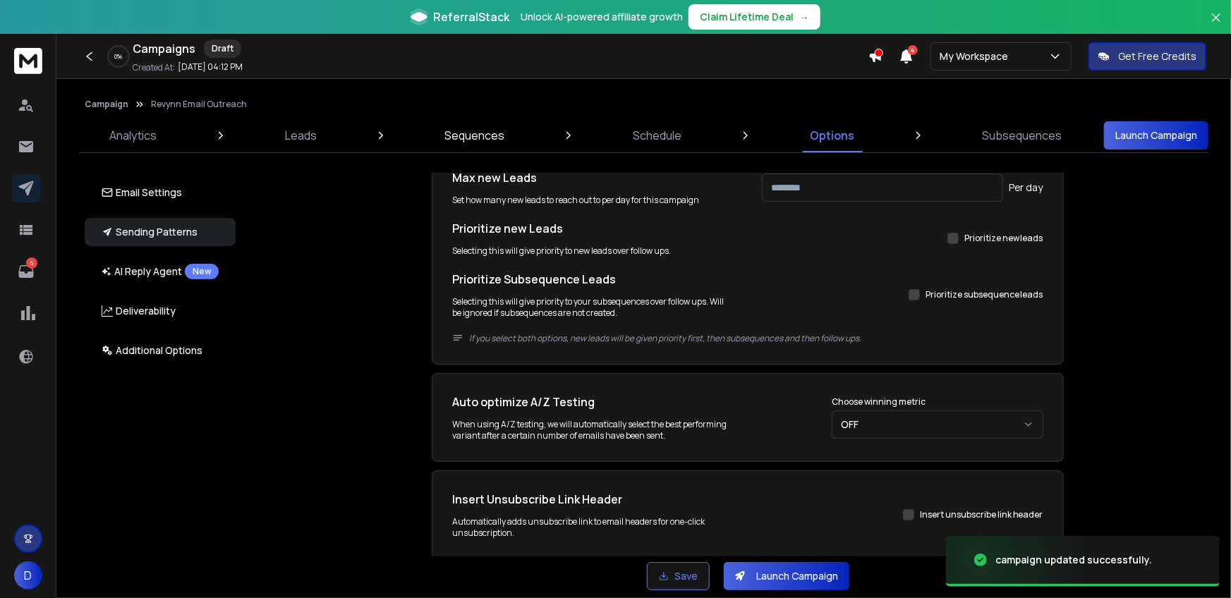
click at [478, 143] on p "Sequences" at bounding box center [475, 135] width 60 height 17
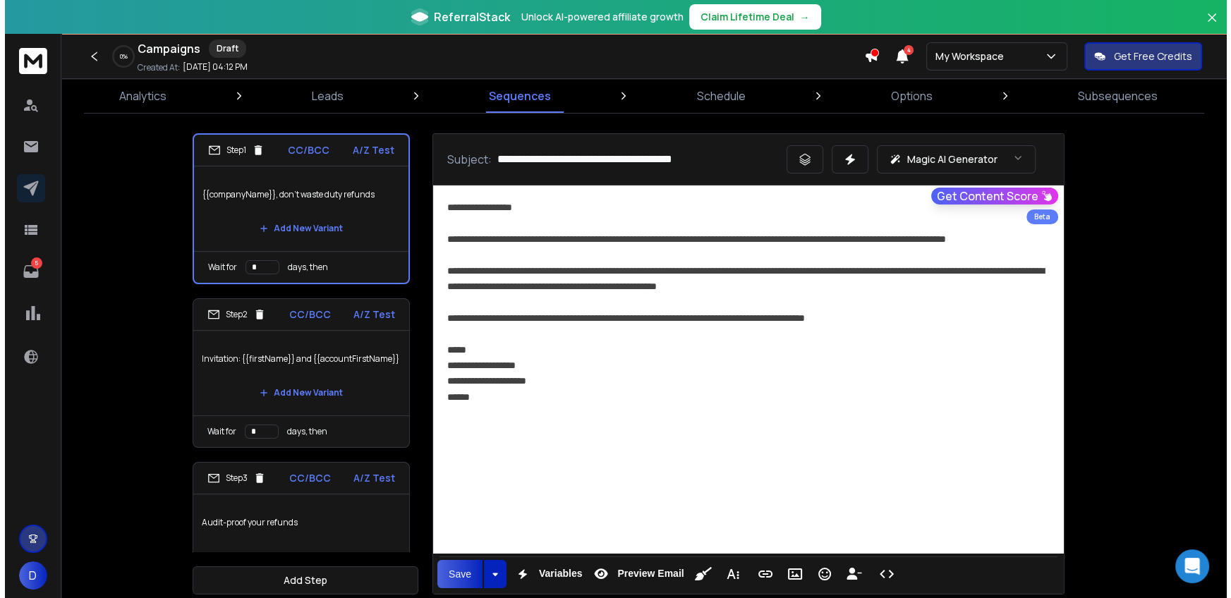
scroll to position [55, 0]
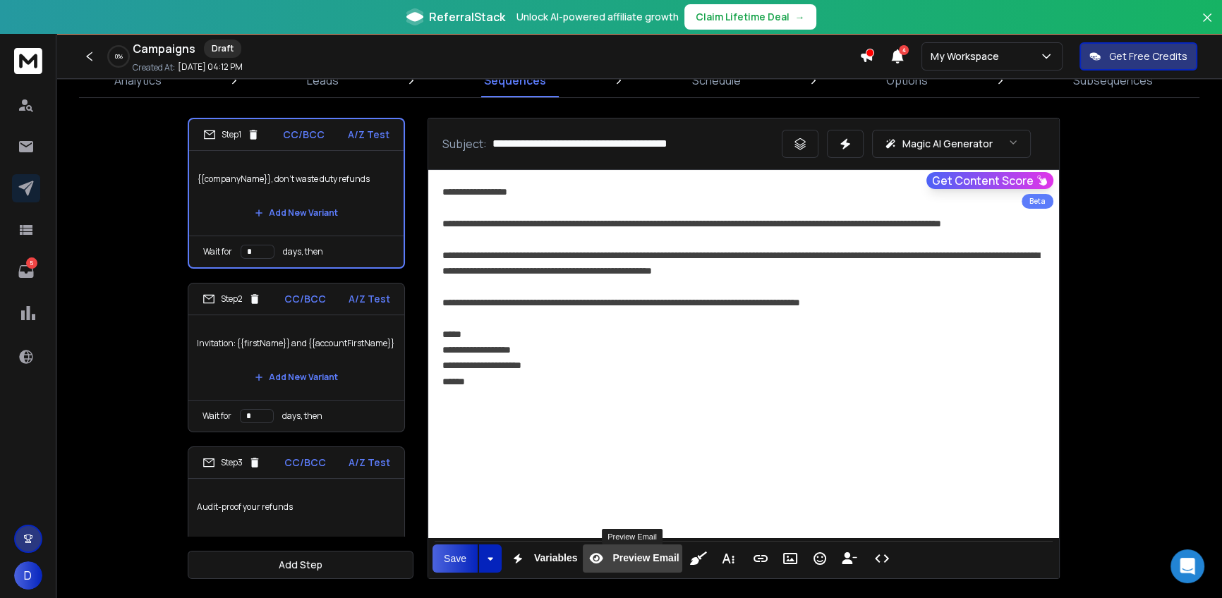
click at [641, 569] on div "Preview Email" at bounding box center [632, 558] width 99 height 23
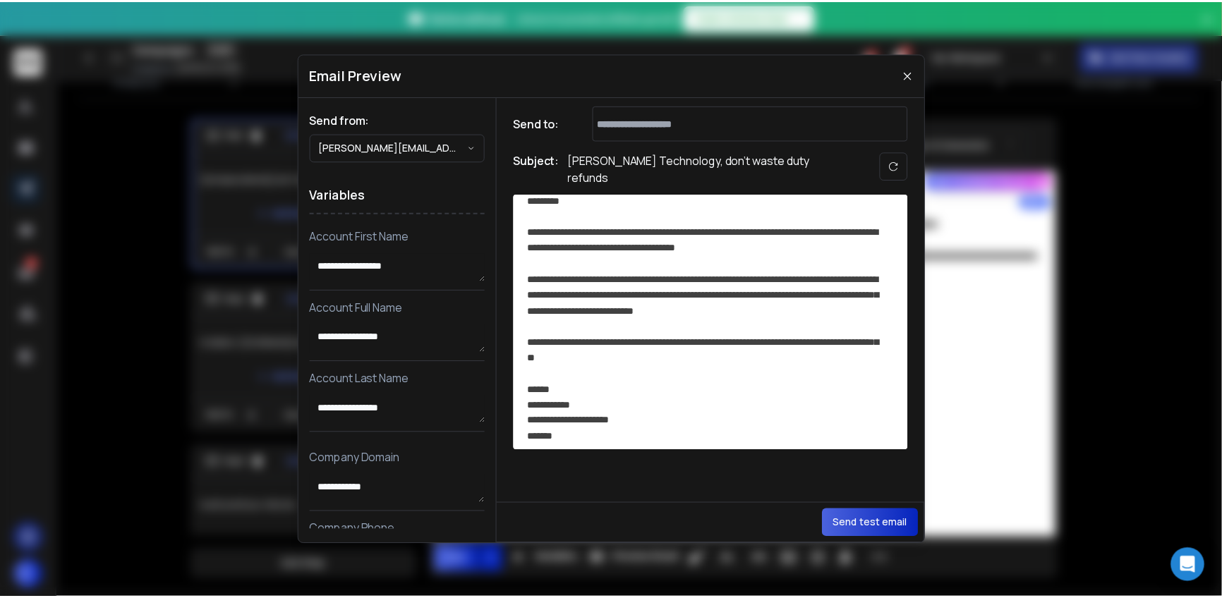
scroll to position [23, 0]
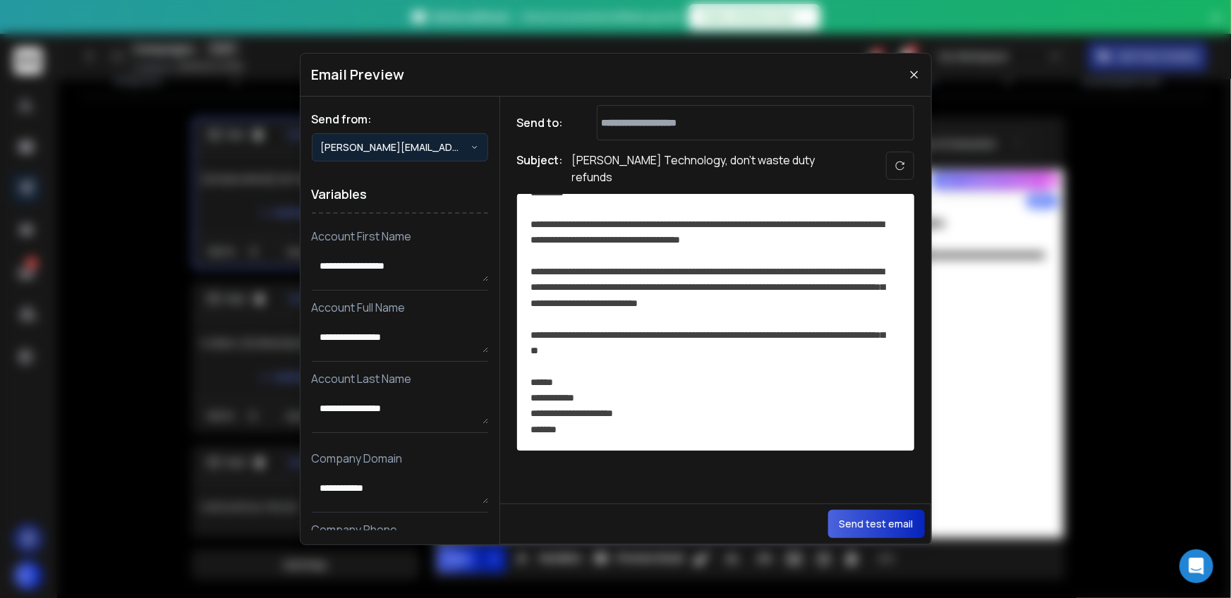
click at [418, 145] on p "olivia@thumbprinttechnology.uk" at bounding box center [396, 147] width 150 height 14
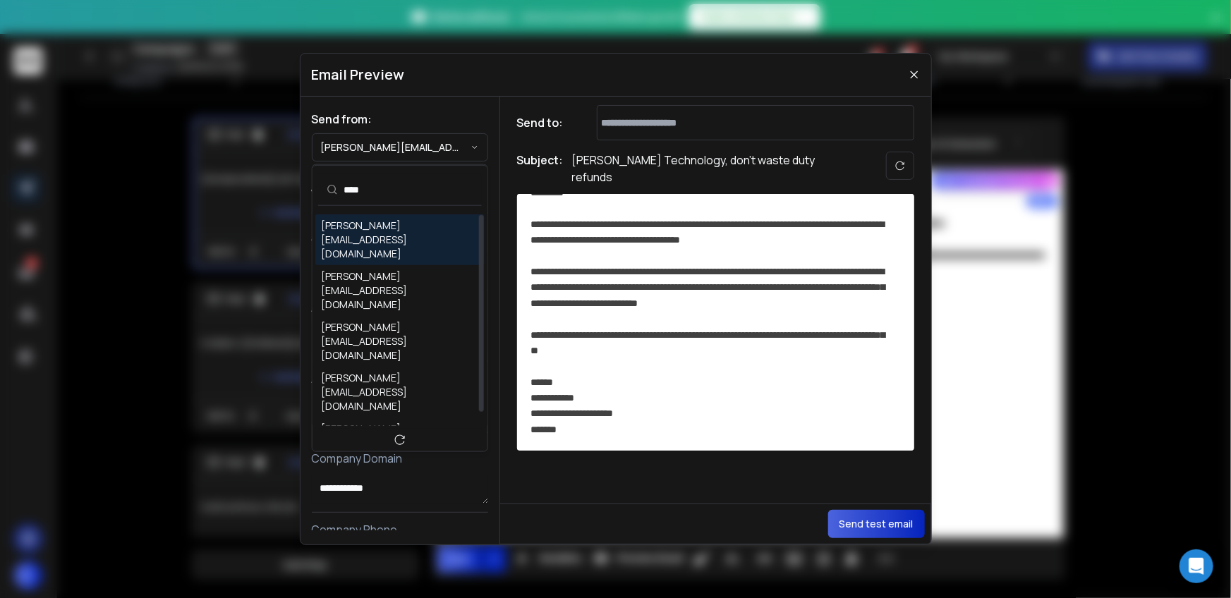
type input "****"
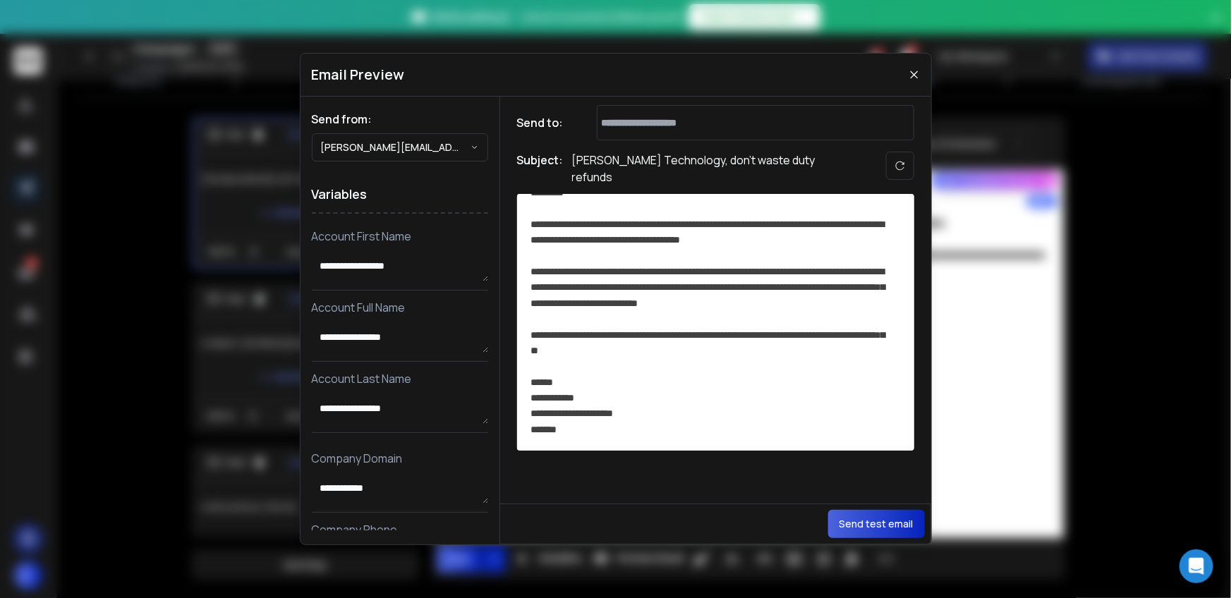
click at [982, 399] on div "**********" at bounding box center [615, 299] width 1231 height 521
click at [916, 83] on div "Email Preview" at bounding box center [616, 75] width 631 height 42
click at [915, 70] on icon at bounding box center [914, 74] width 11 height 11
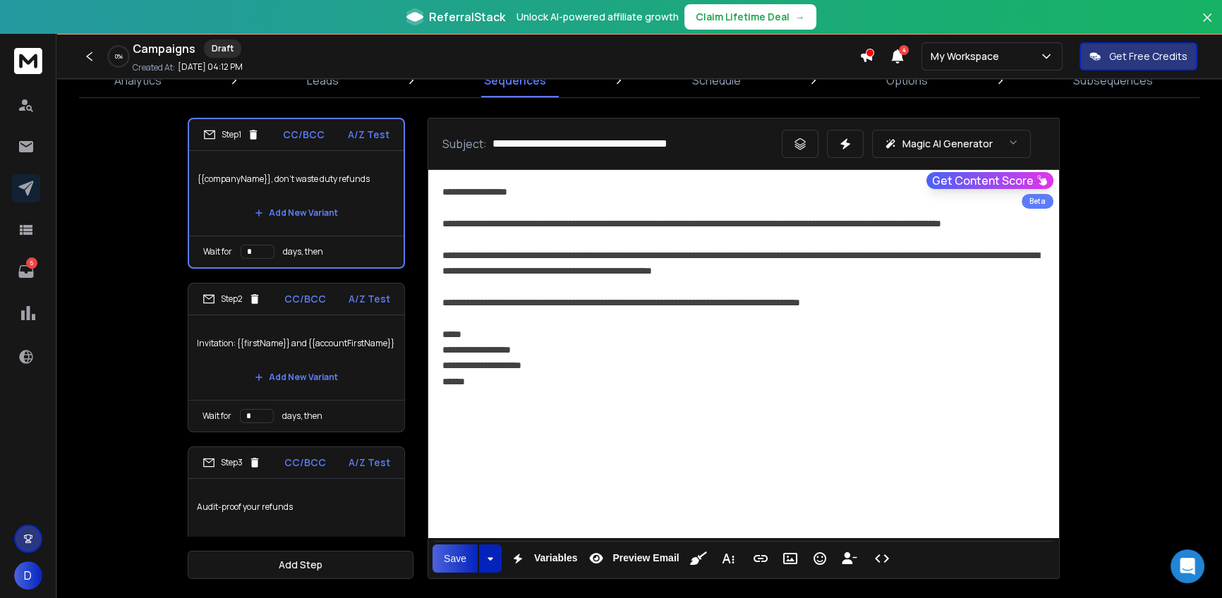
scroll to position [0, 0]
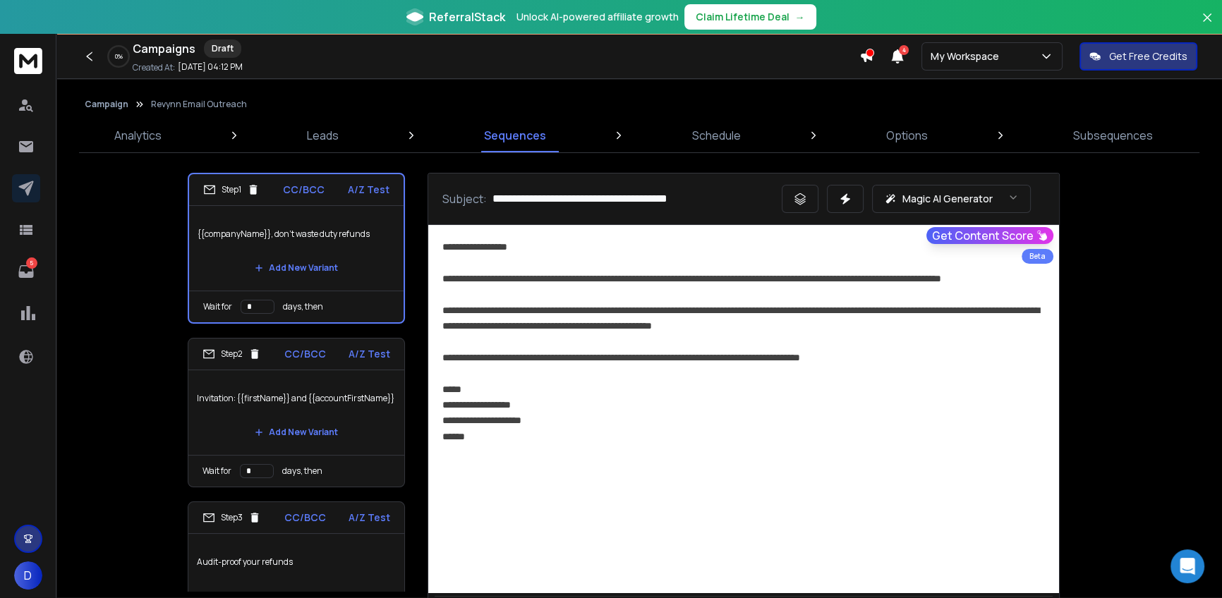
click at [317, 399] on p "Invitation: {{firstName}} and {{accountFirstName}}" at bounding box center [296, 399] width 199 height 40
type input "**********"
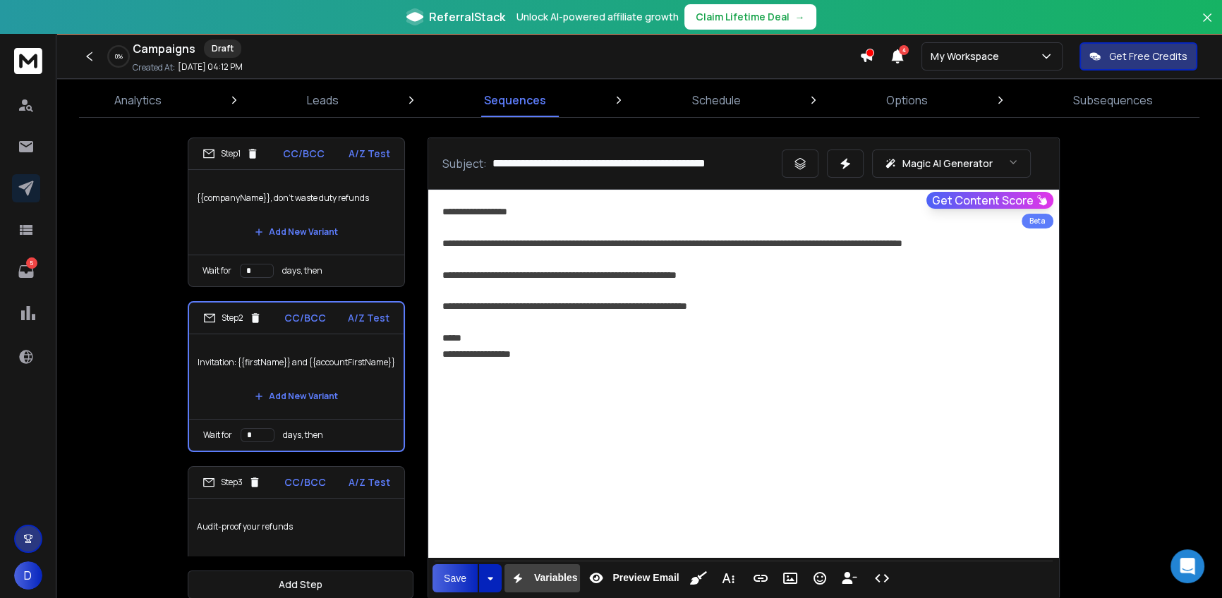
scroll to position [55, 0]
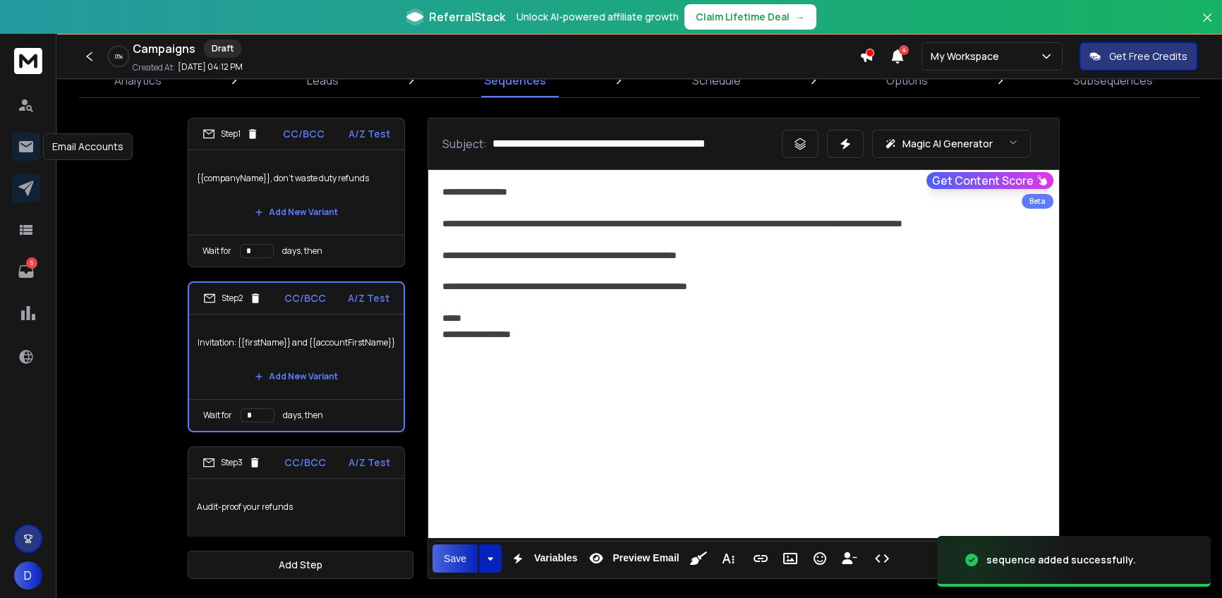
click at [23, 150] on icon at bounding box center [26, 146] width 14 height 11
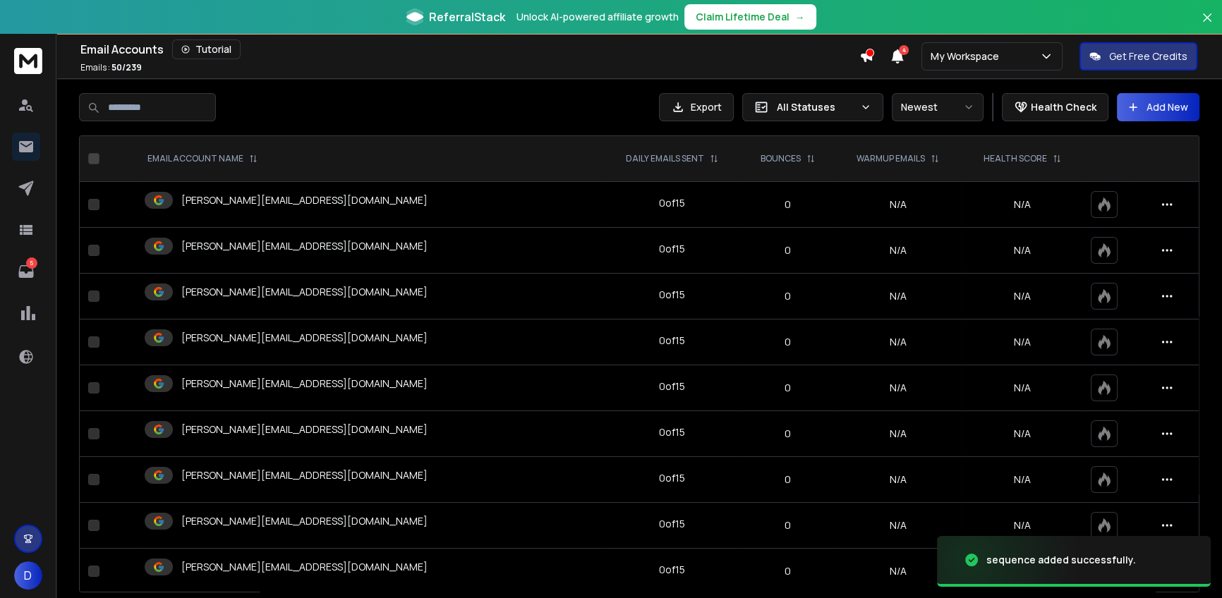
click at [172, 105] on input at bounding box center [147, 107] width 137 height 28
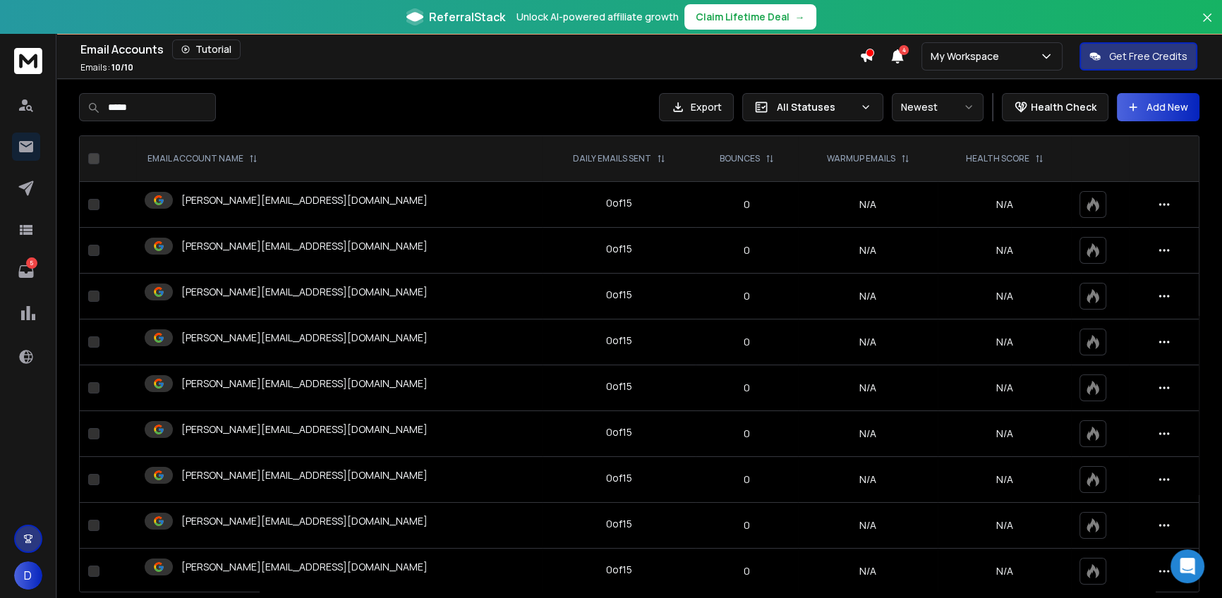
type input "******"
click at [268, 210] on td "emily@revynnsolutionsgroup.com" at bounding box center [339, 205] width 406 height 46
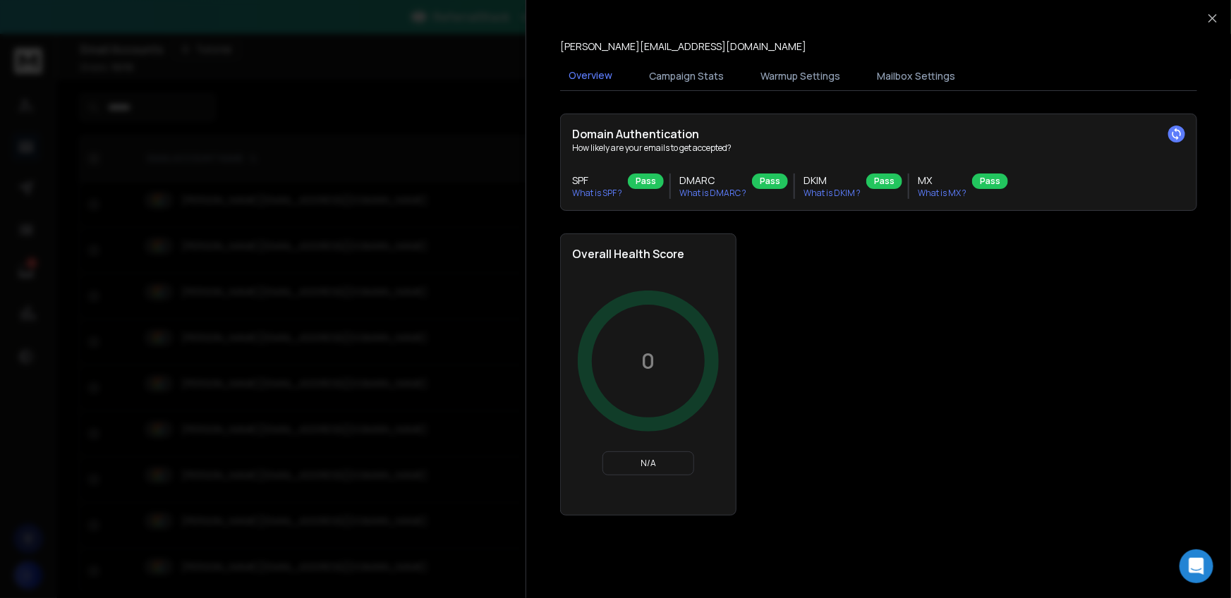
click at [423, 416] on div at bounding box center [615, 299] width 1231 height 598
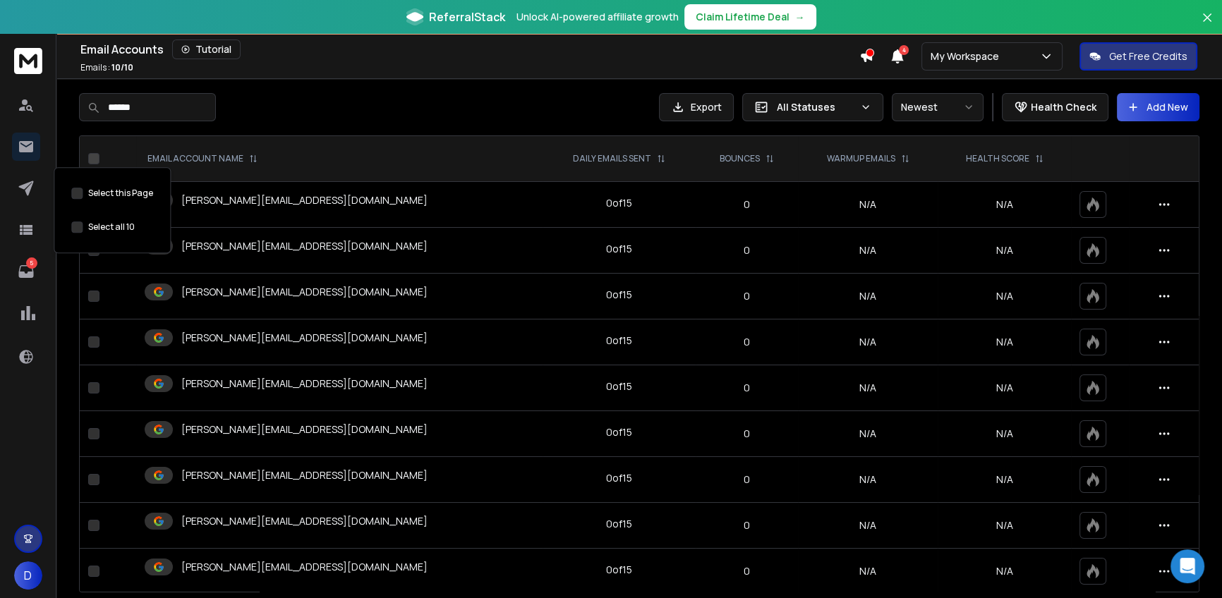
click at [95, 162] on button "Select this Page" at bounding box center [93, 158] width 11 height 11
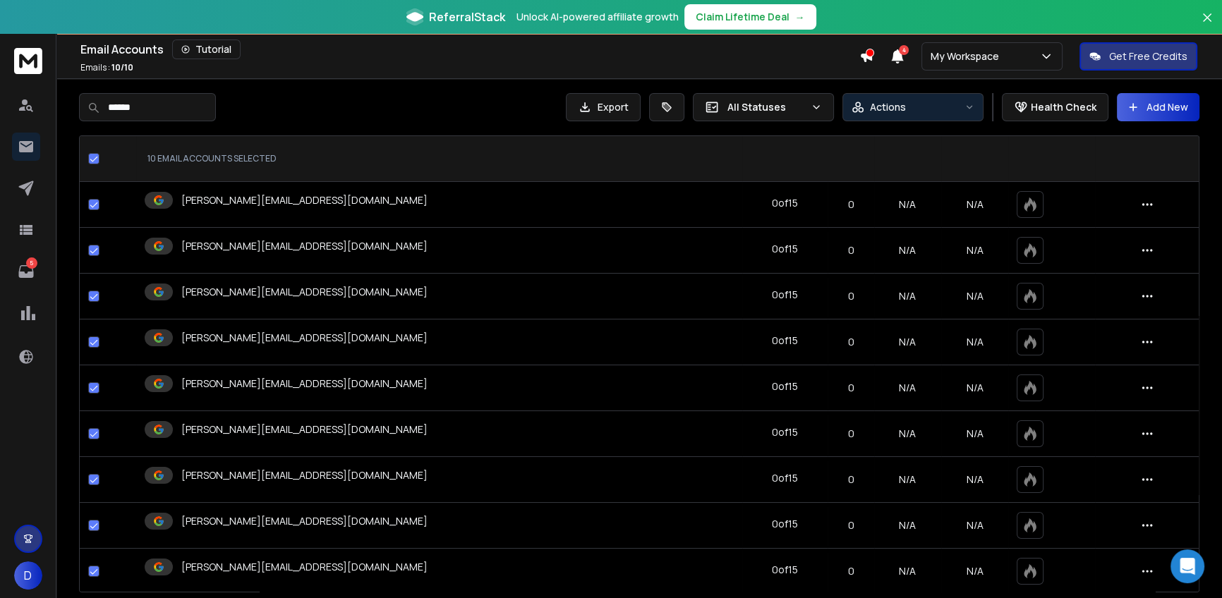
click at [912, 109] on div "Actions" at bounding box center [905, 107] width 107 height 14
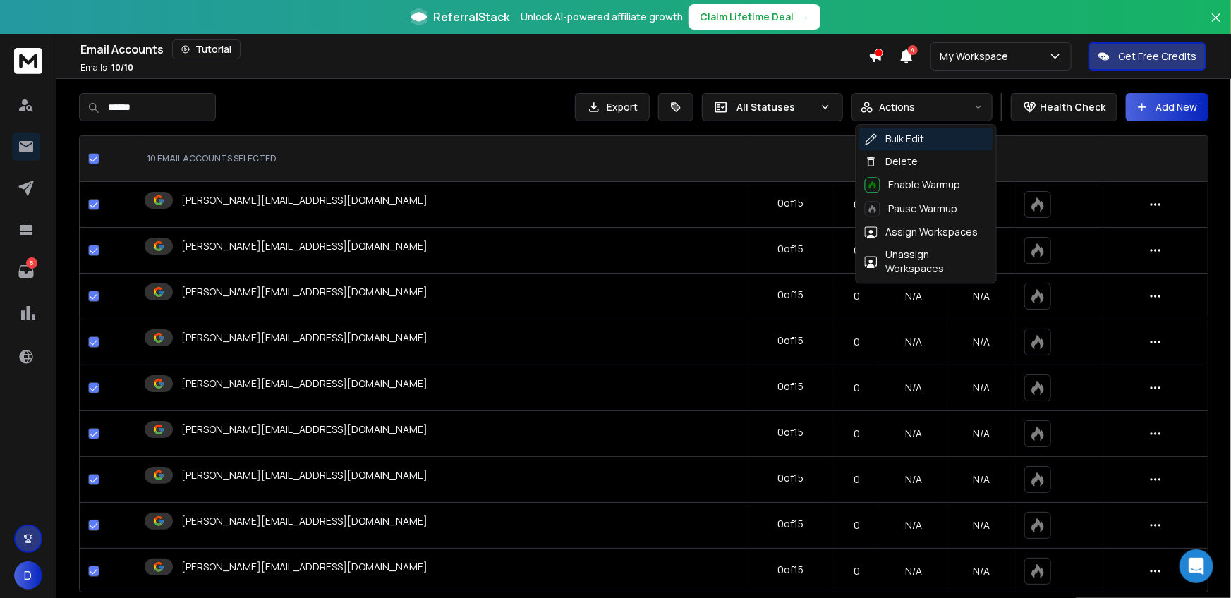
click at [924, 135] on div "Bulk Edit" at bounding box center [926, 139] width 134 height 23
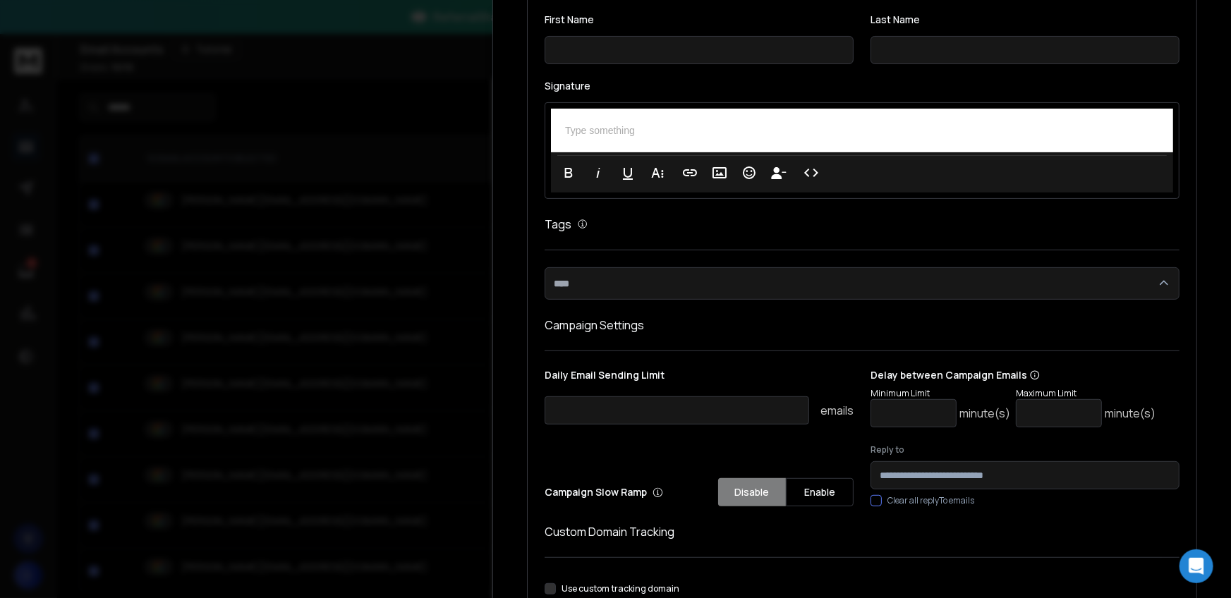
scroll to position [192, 0]
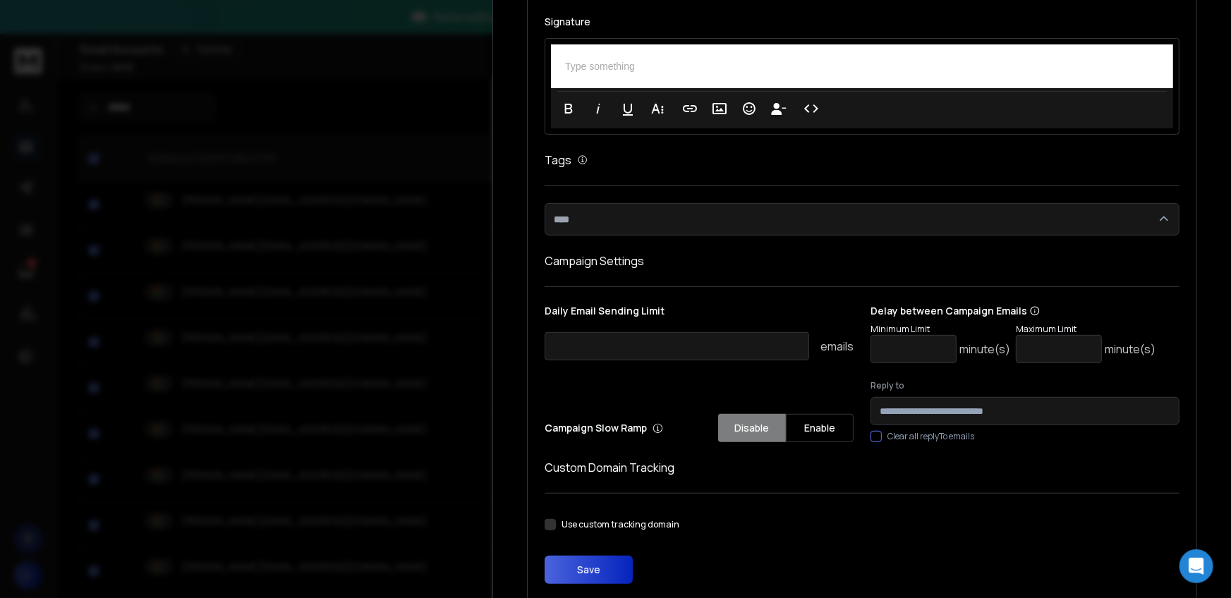
click at [650, 344] on input "number" at bounding box center [677, 346] width 265 height 28
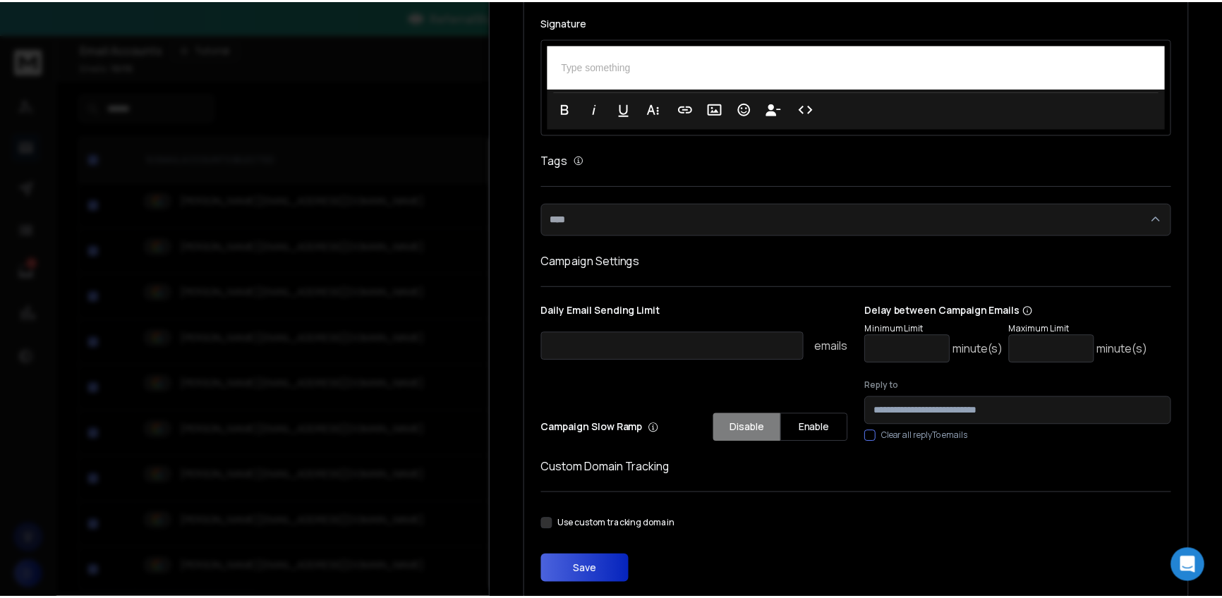
scroll to position [234, 0]
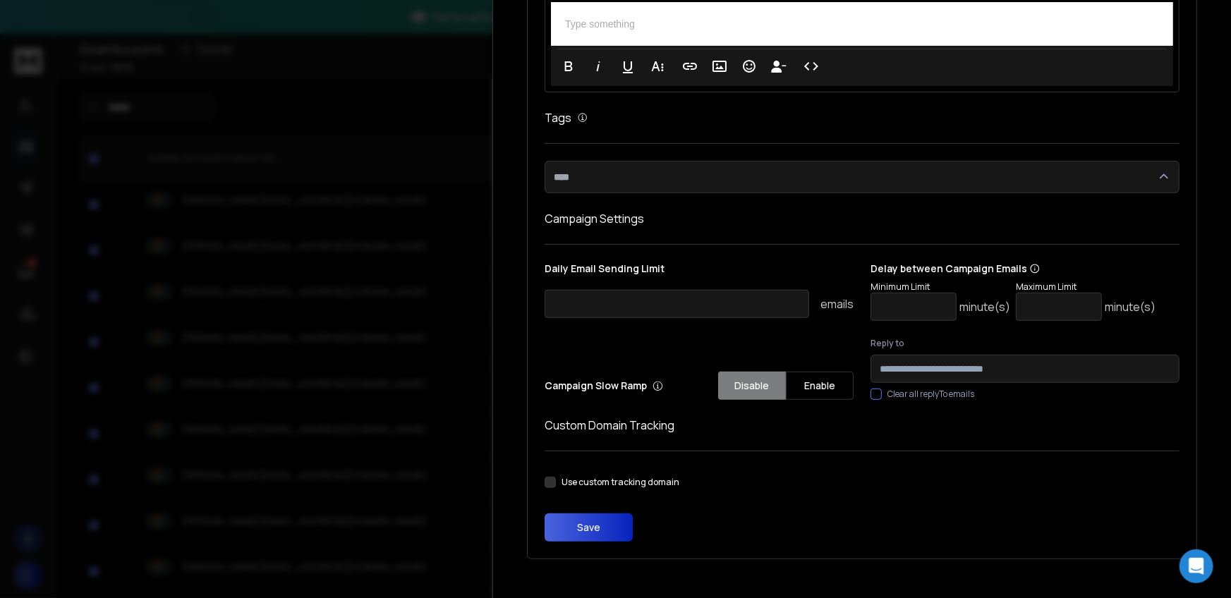
type input "**"
click at [593, 530] on button "Save" at bounding box center [589, 528] width 88 height 28
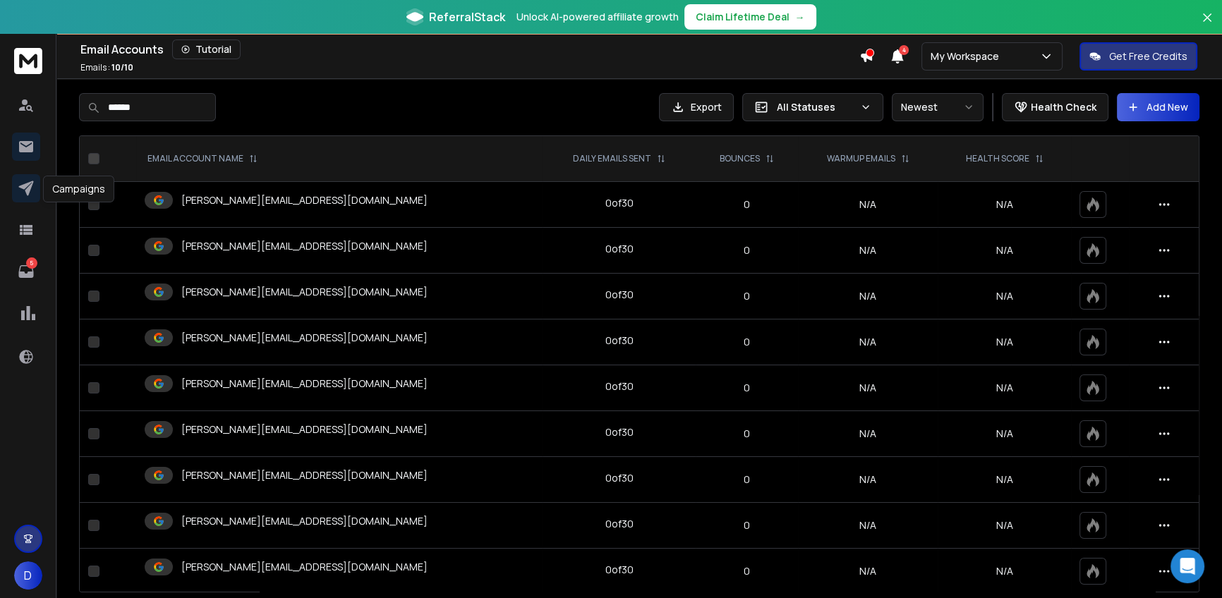
click at [24, 195] on icon at bounding box center [26, 188] width 17 height 17
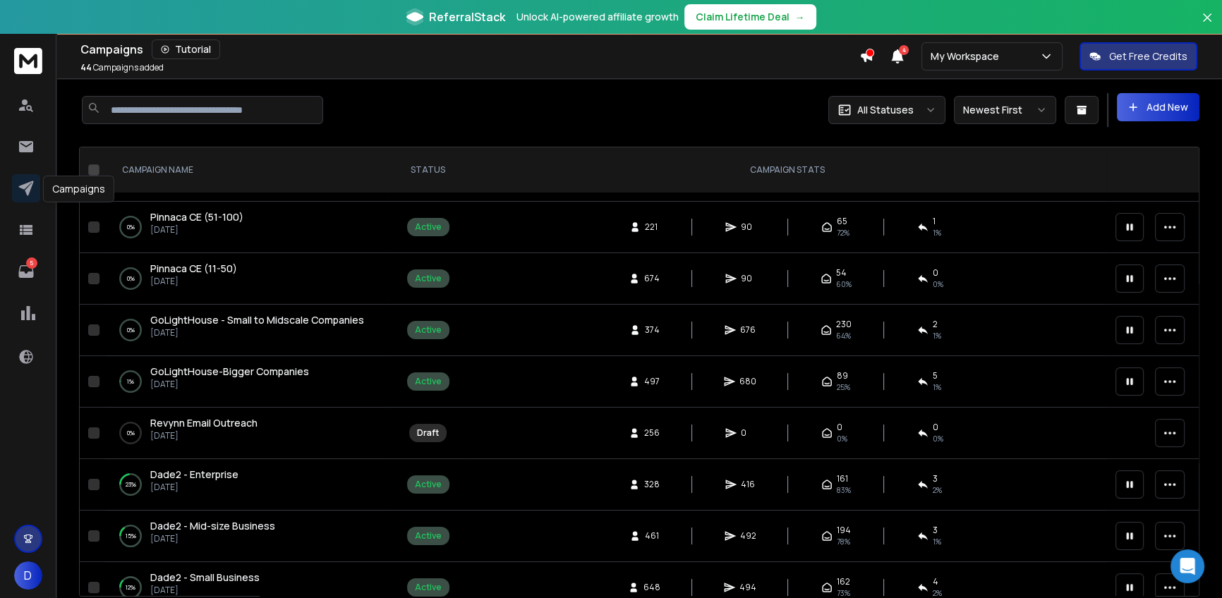
scroll to position [64, 0]
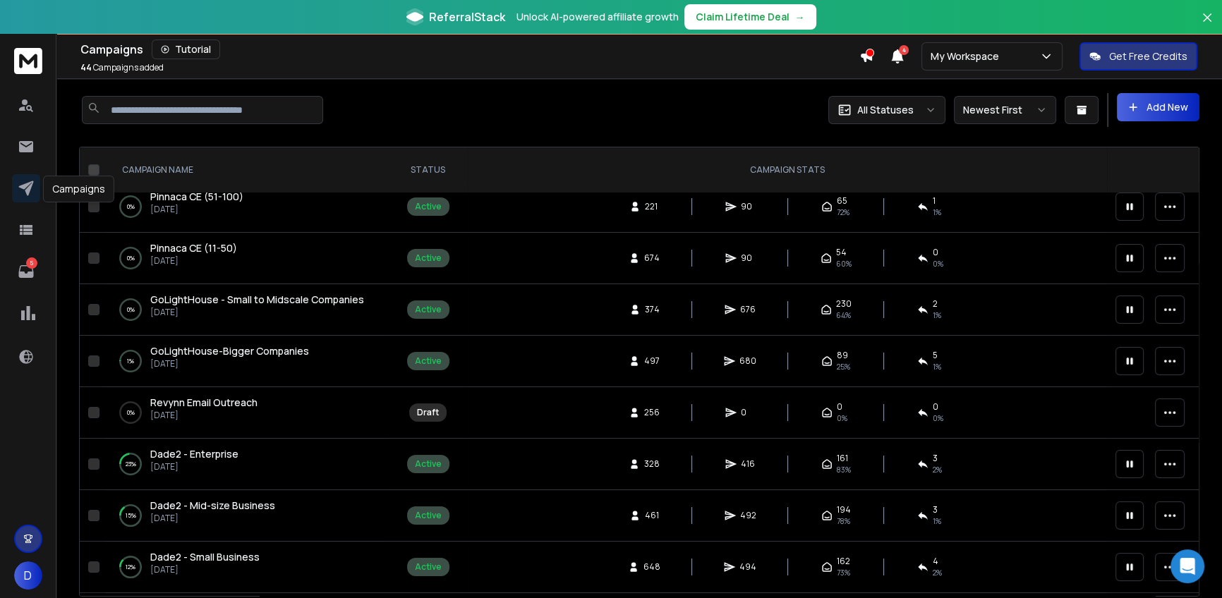
click at [200, 404] on span "Revynn Email Outreach" at bounding box center [203, 402] width 107 height 13
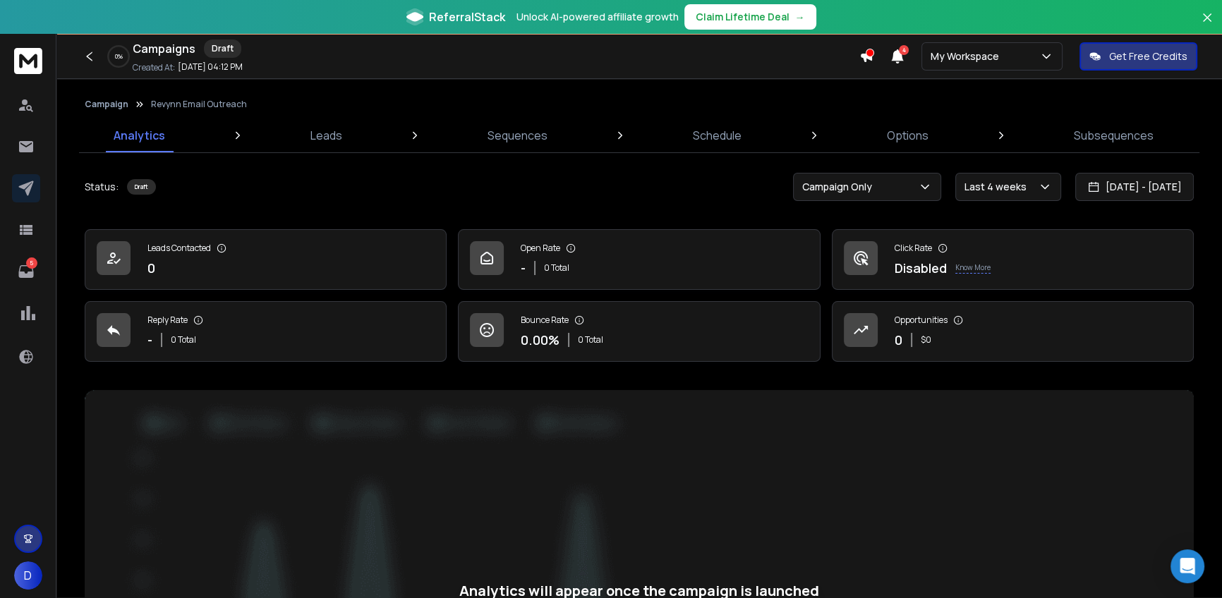
click at [950, 143] on div "Analytics Leads Sequences Schedule Options Subsequences" at bounding box center [633, 136] width 1109 height 34
click at [931, 140] on link "Options" at bounding box center [907, 136] width 59 height 34
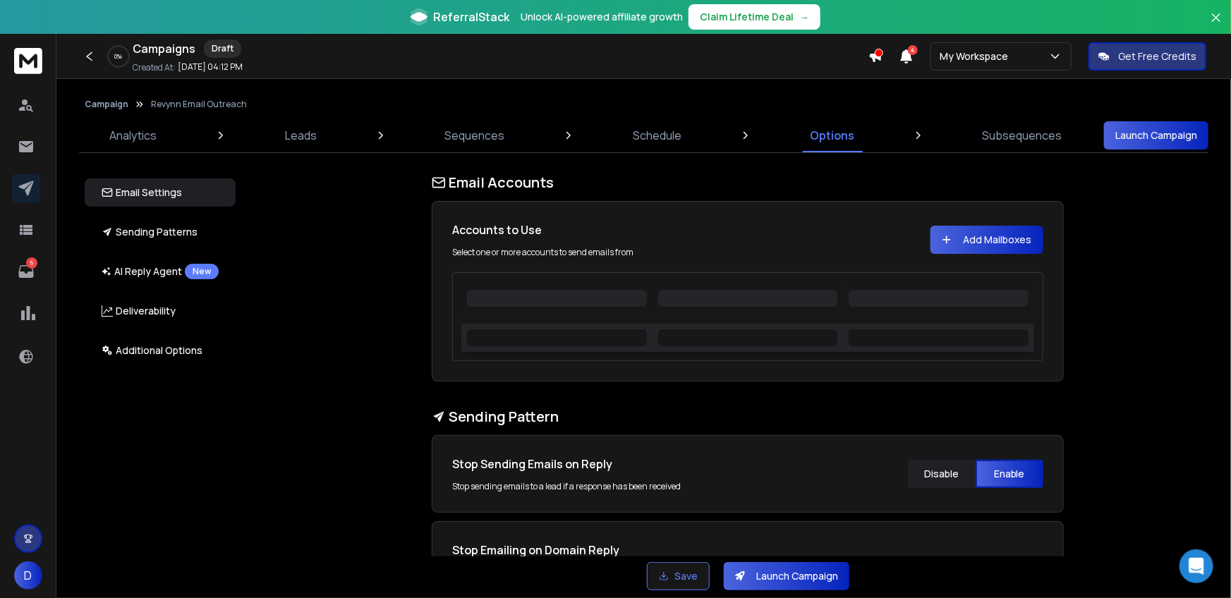
click at [1116, 140] on button "Launch Campaign" at bounding box center [1156, 135] width 104 height 28
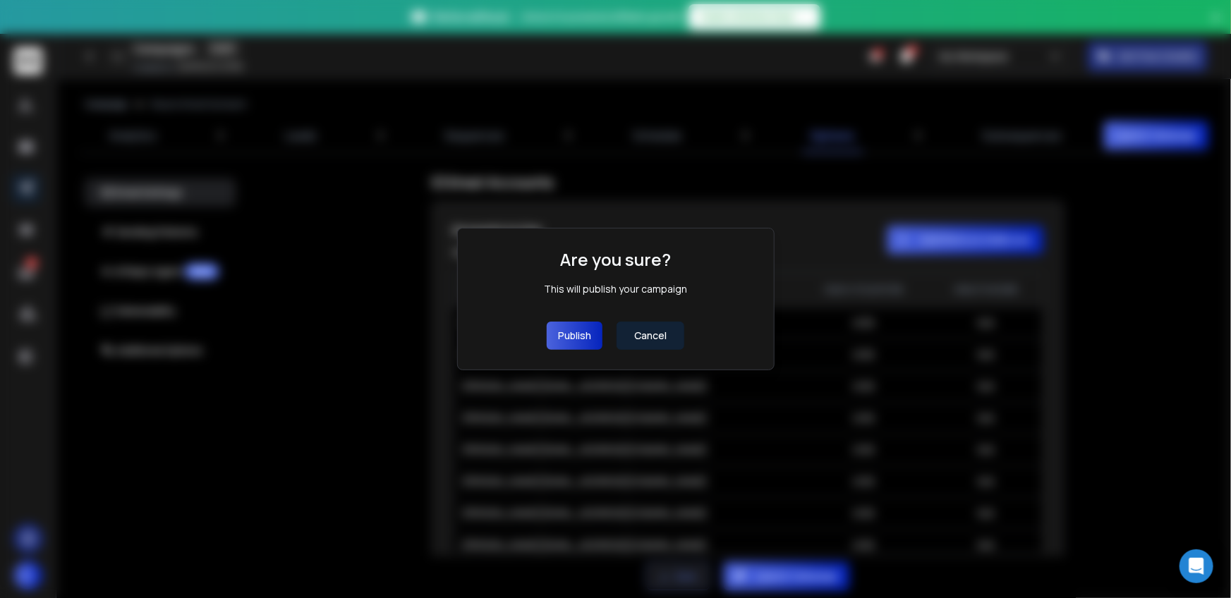
click at [582, 330] on button "Publish" at bounding box center [575, 336] width 56 height 28
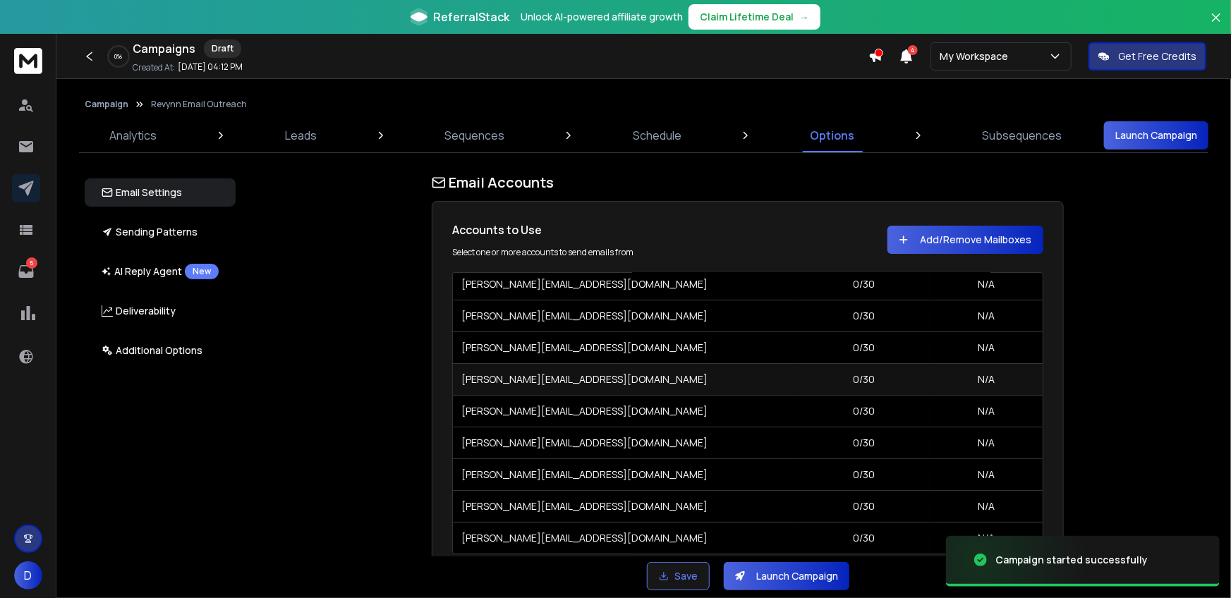
scroll to position [69, 0]
